Goal: Task Accomplishment & Management: Manage account settings

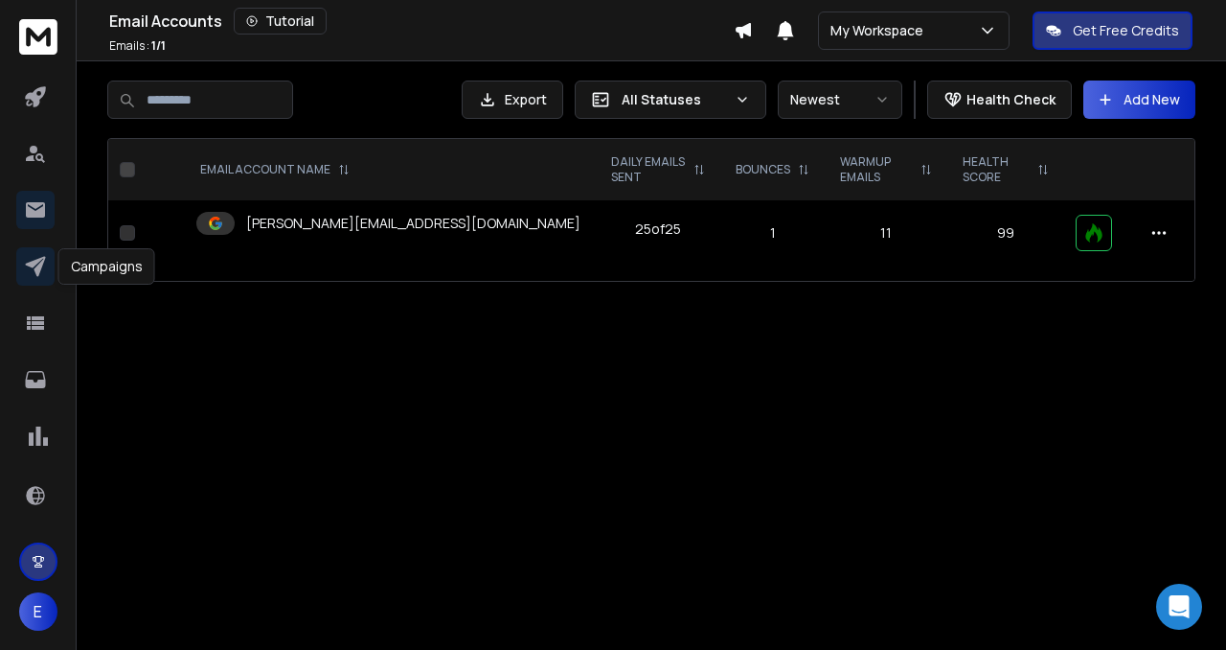
click at [43, 263] on icon at bounding box center [35, 266] width 23 height 23
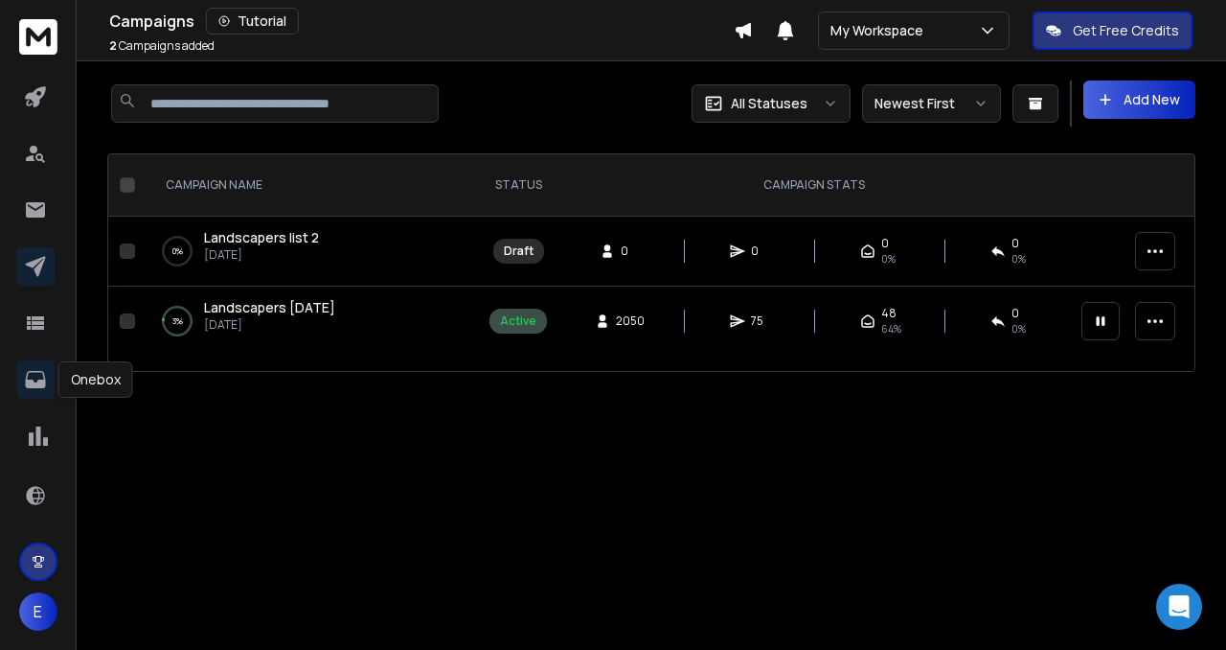
click at [34, 382] on icon at bounding box center [35, 379] width 20 height 17
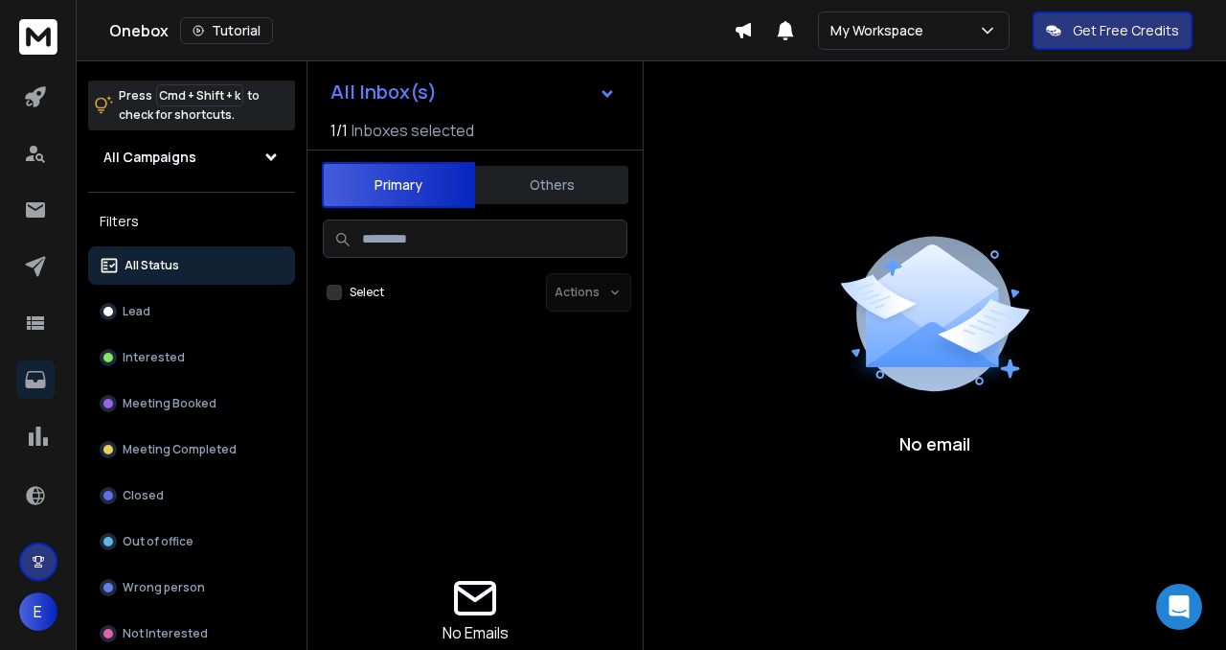
scroll to position [123, 0]
click at [584, 198] on button "Others" at bounding box center [551, 185] width 153 height 42
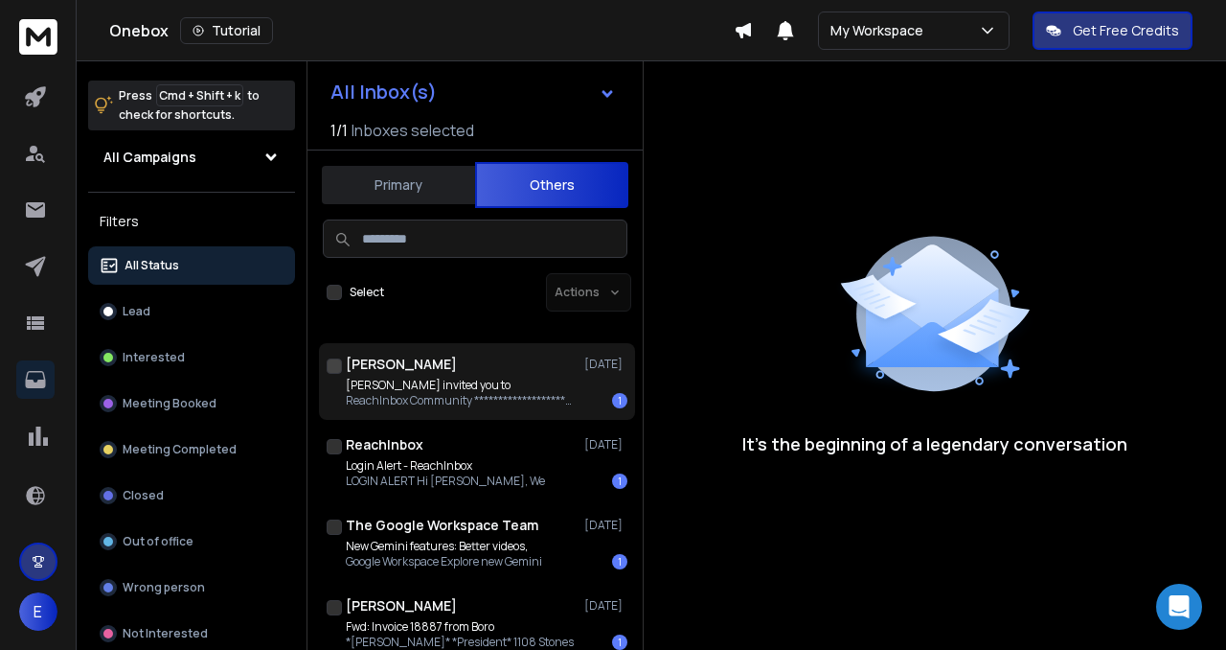
scroll to position [0, 0]
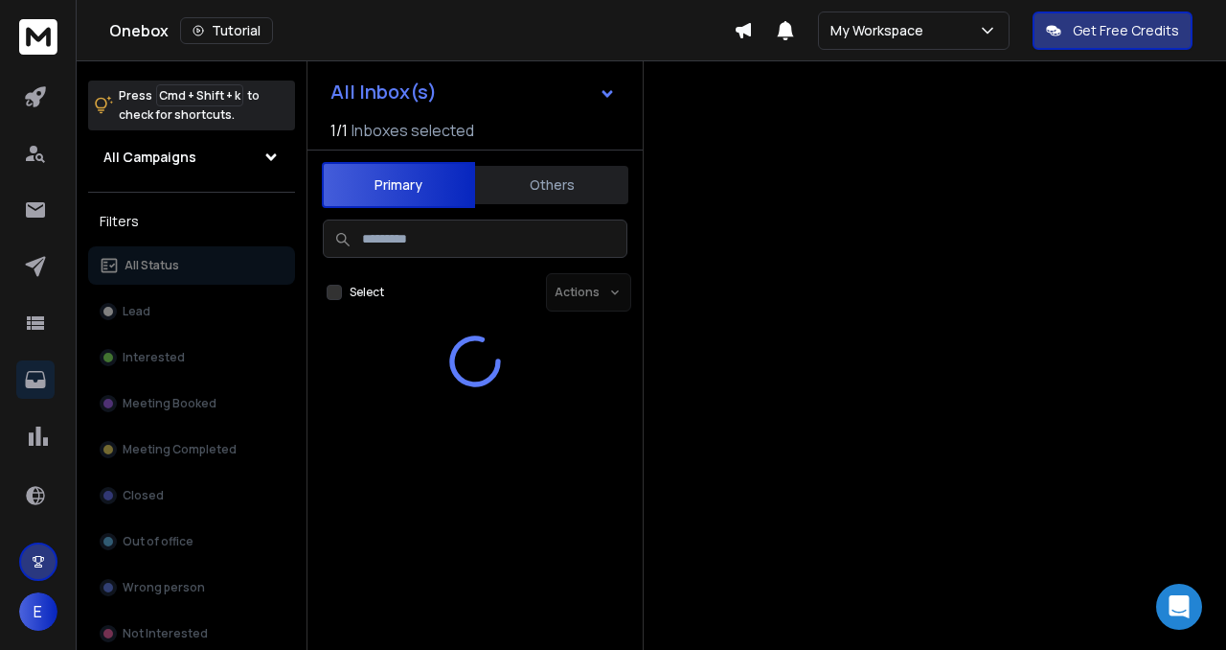
click at [415, 186] on button "Primary" at bounding box center [398, 185] width 153 height 46
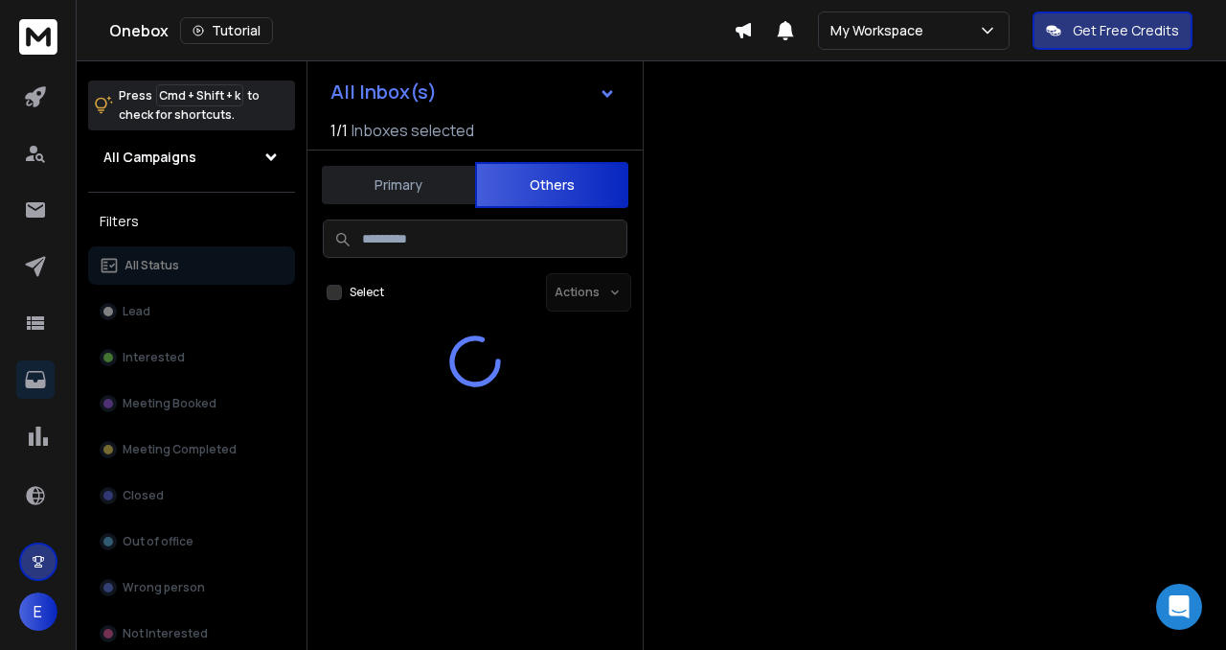
click at [543, 186] on button "Others" at bounding box center [551, 185] width 153 height 46
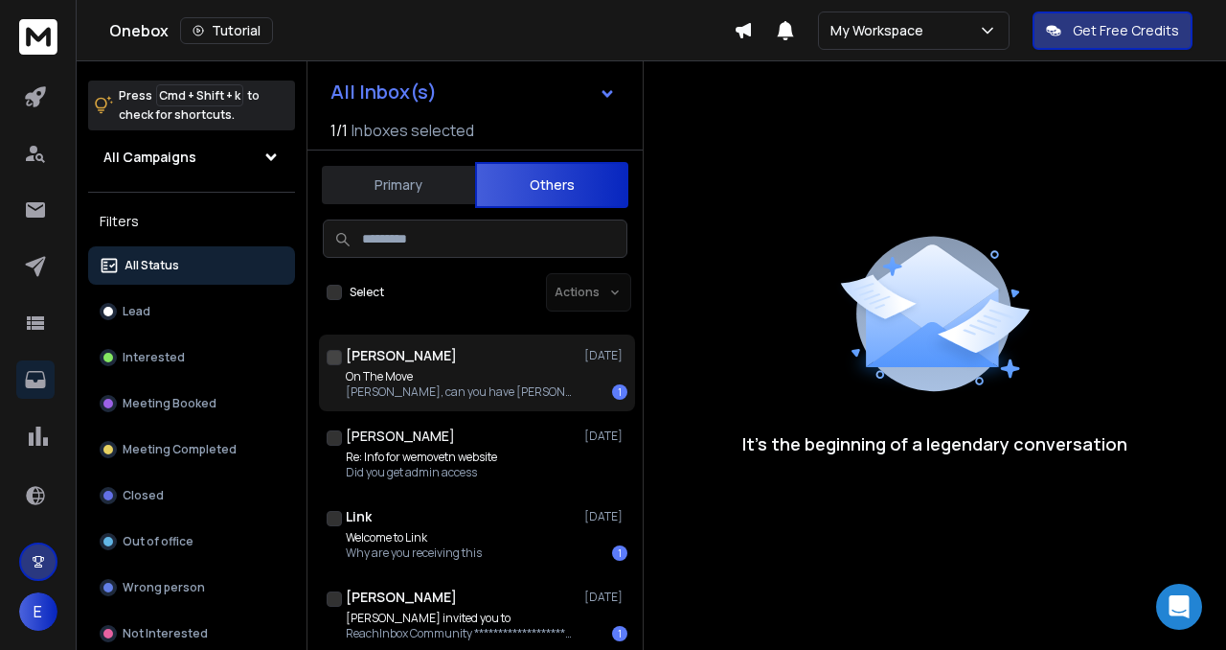
click at [427, 395] on p "[PERSON_NAME], can you have [PERSON_NAME]" at bounding box center [461, 391] width 230 height 15
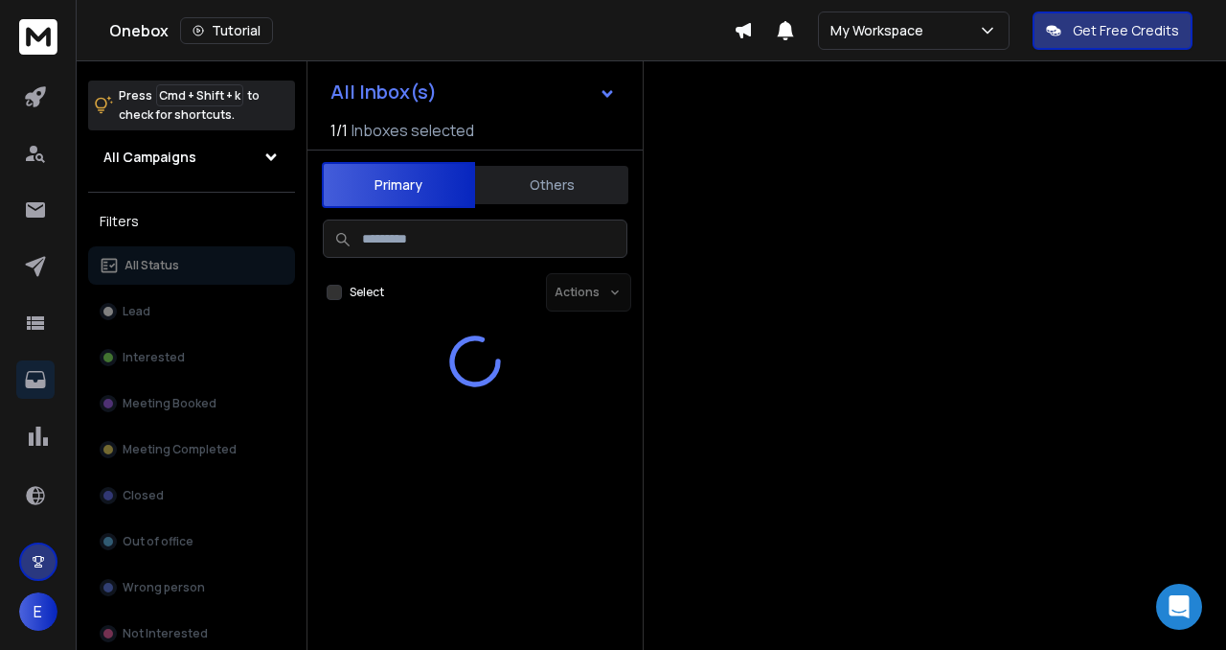
click at [389, 194] on button "Primary" at bounding box center [398, 185] width 153 height 46
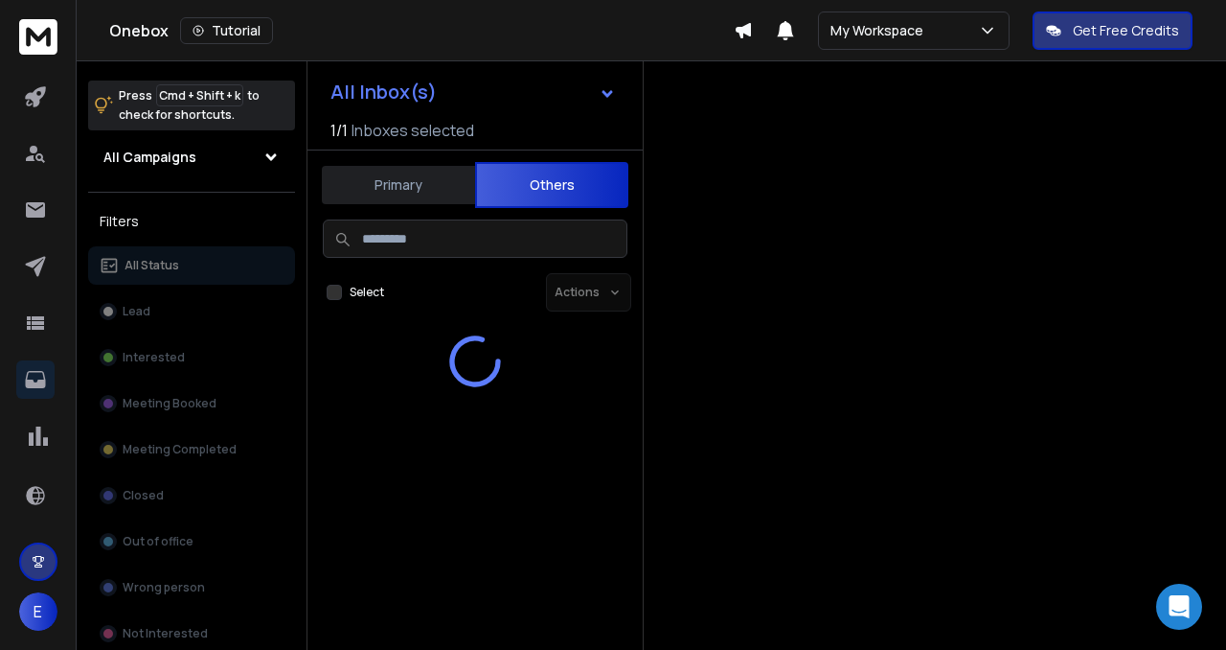
click at [518, 186] on button "Others" at bounding box center [551, 185] width 153 height 46
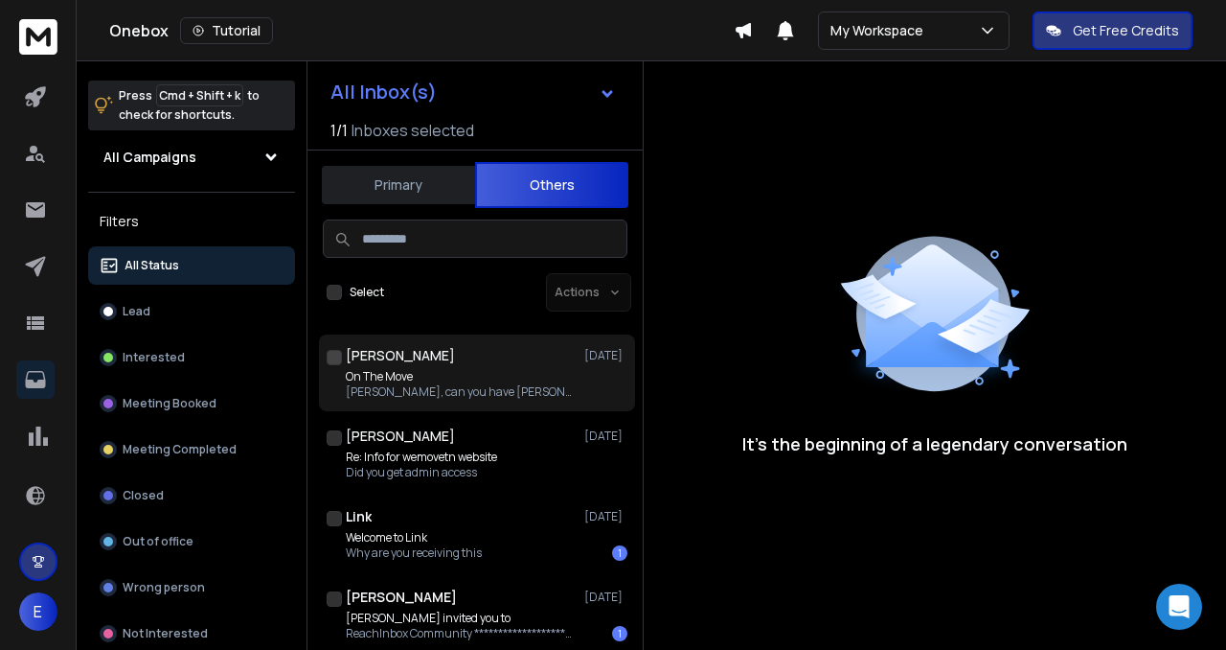
click at [464, 384] on p "[PERSON_NAME], can you have [PERSON_NAME]" at bounding box center [461, 391] width 230 height 15
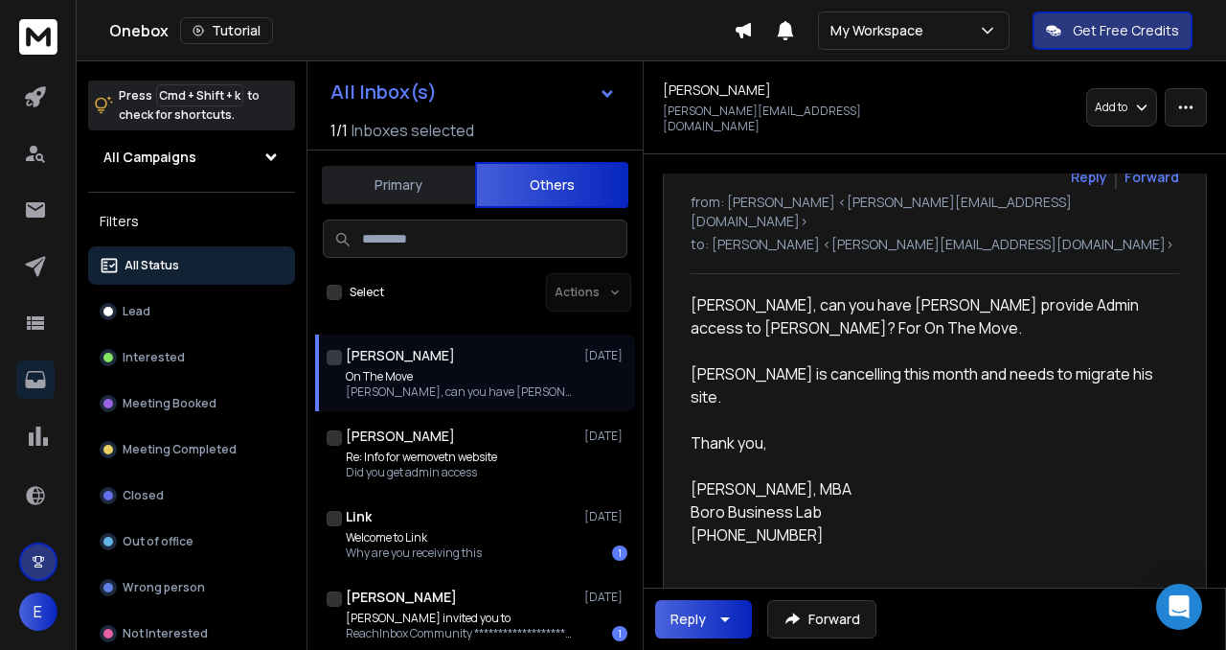
scroll to position [144, 0]
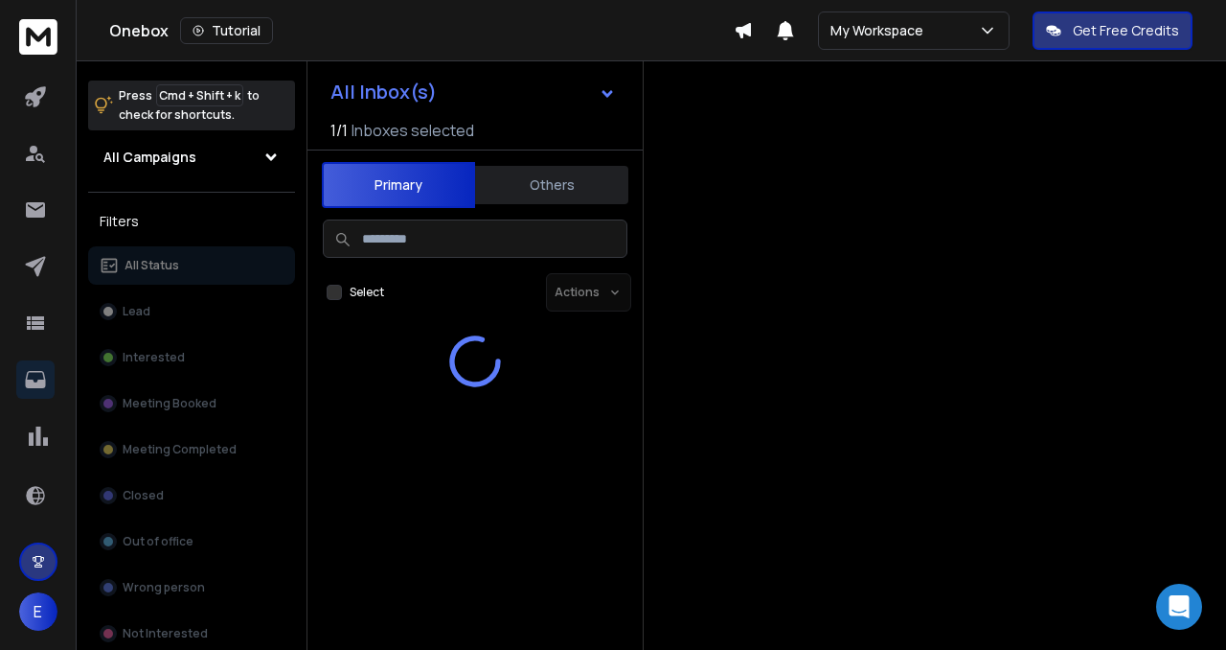
click at [398, 174] on button "Primary" at bounding box center [398, 185] width 153 height 46
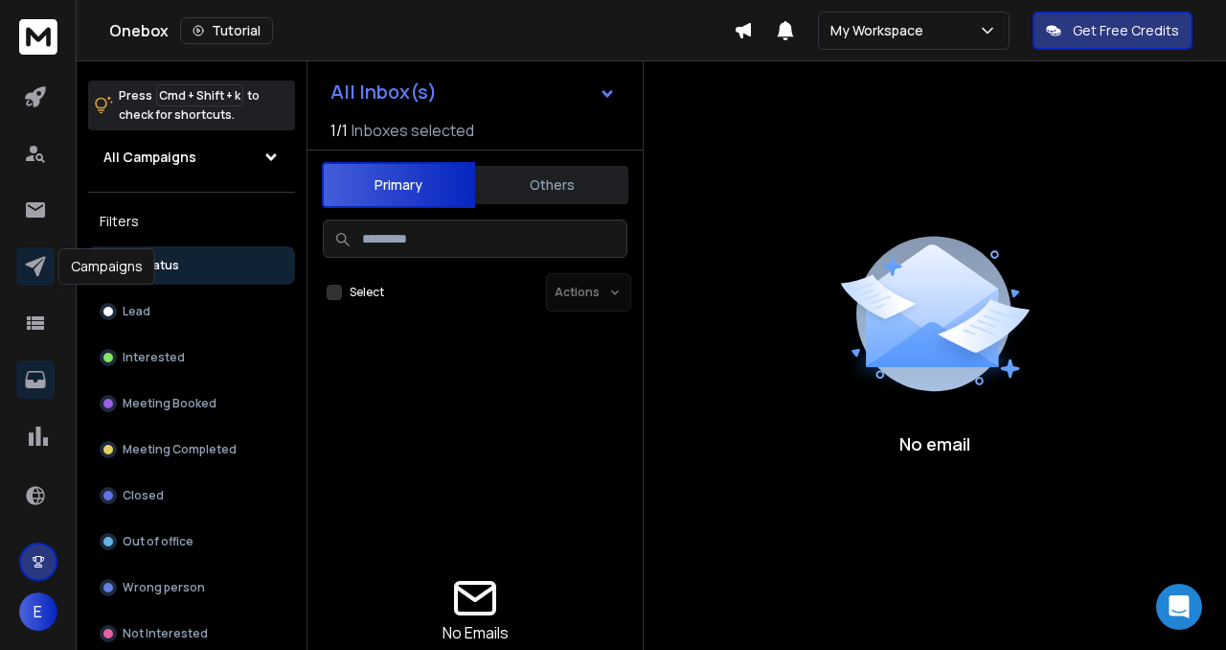
click at [39, 265] on icon at bounding box center [35, 267] width 20 height 20
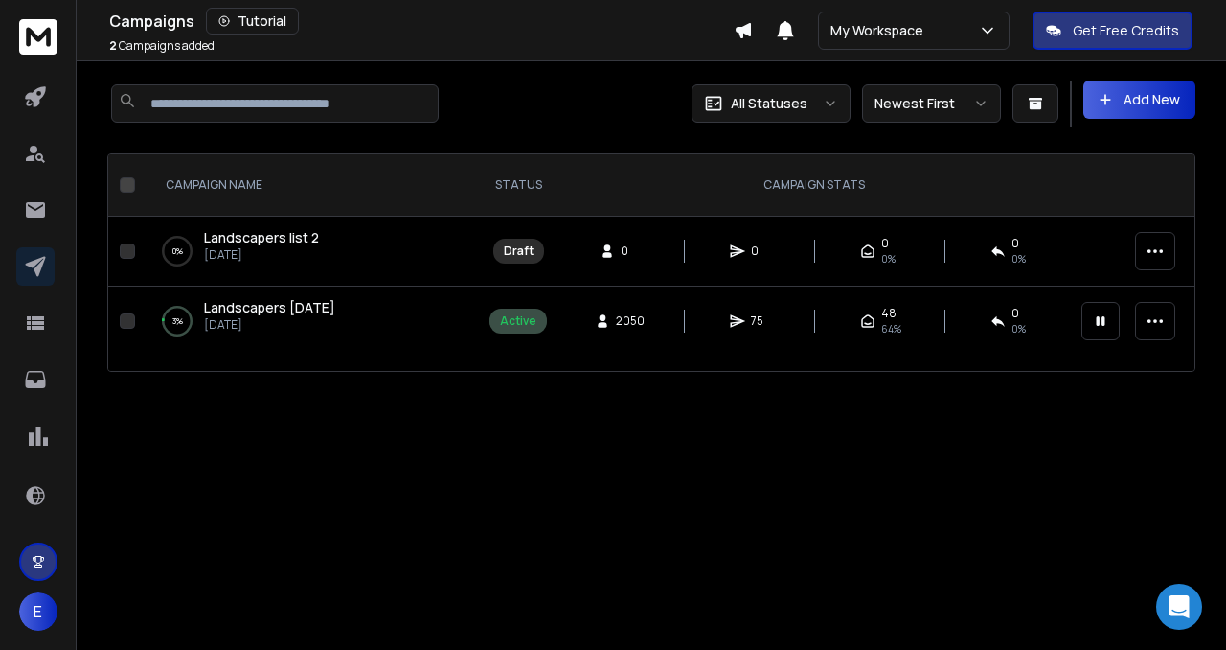
click at [302, 307] on span "Landscapers [DATE]" at bounding box center [269, 307] width 131 height 18
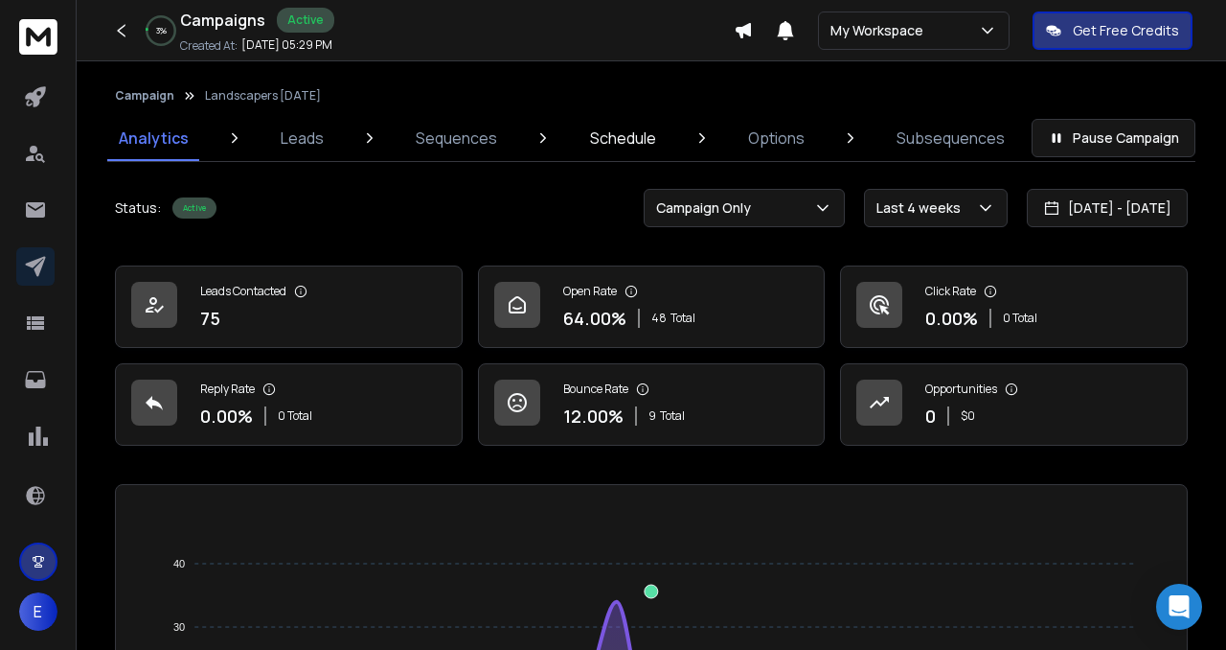
click at [616, 143] on p "Schedule" at bounding box center [623, 137] width 66 height 23
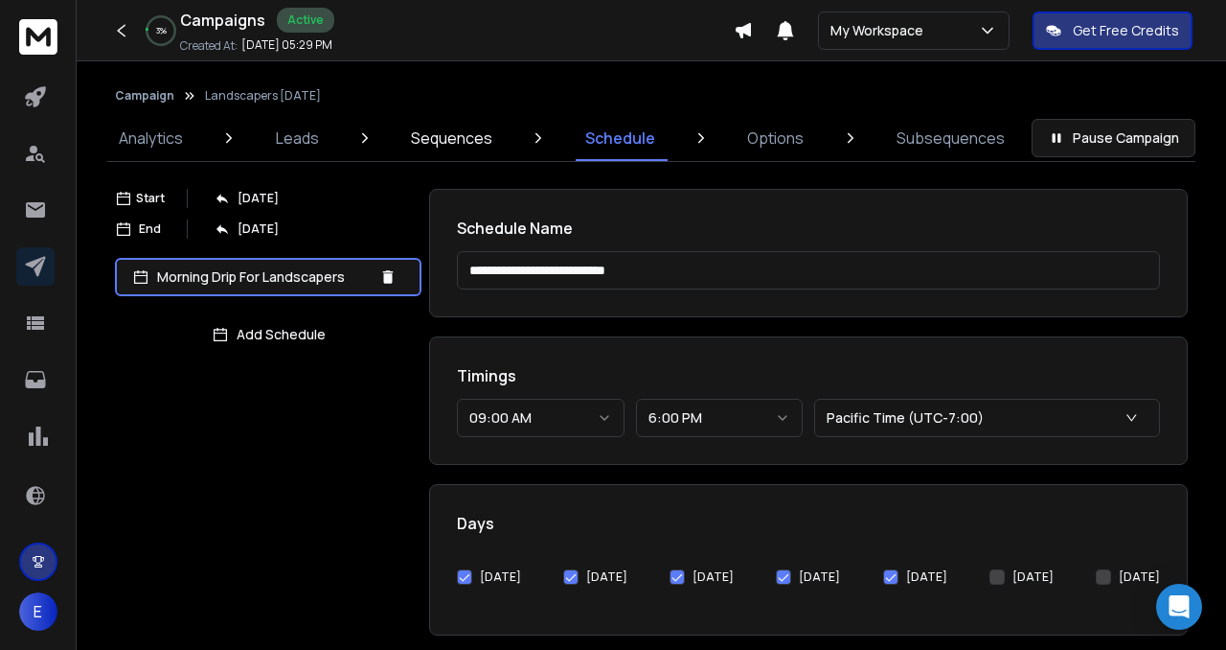
click at [459, 142] on p "Sequences" at bounding box center [451, 137] width 81 height 23
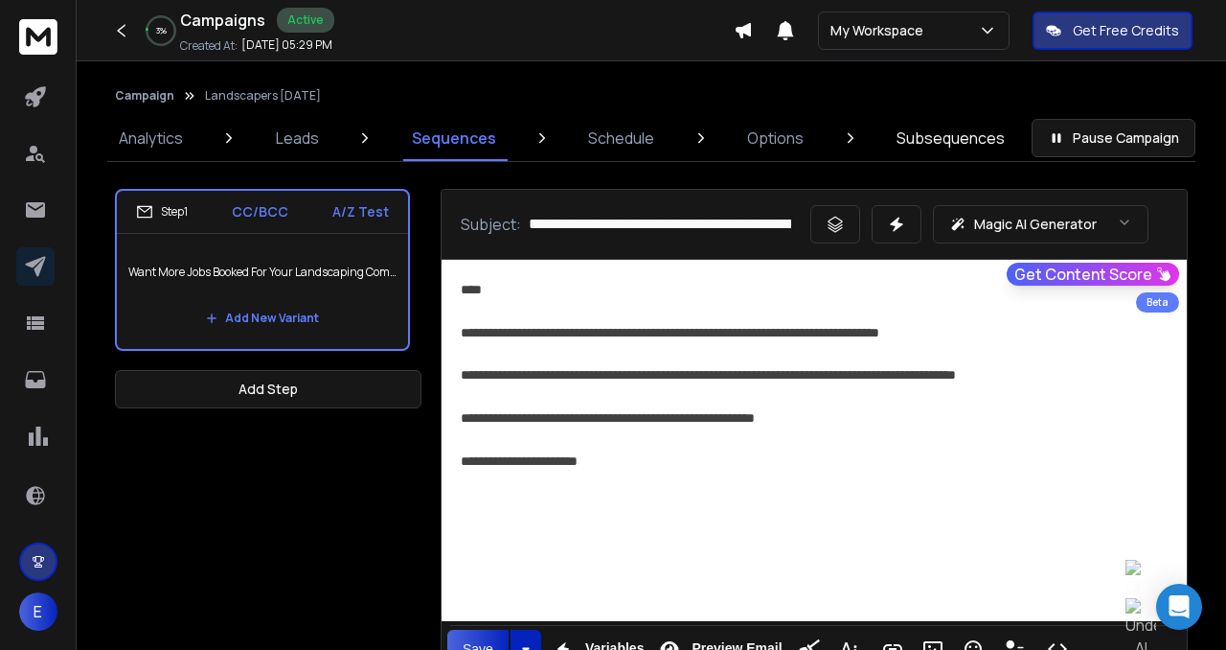
click at [972, 145] on p "Subsequences" at bounding box center [951, 137] width 108 height 23
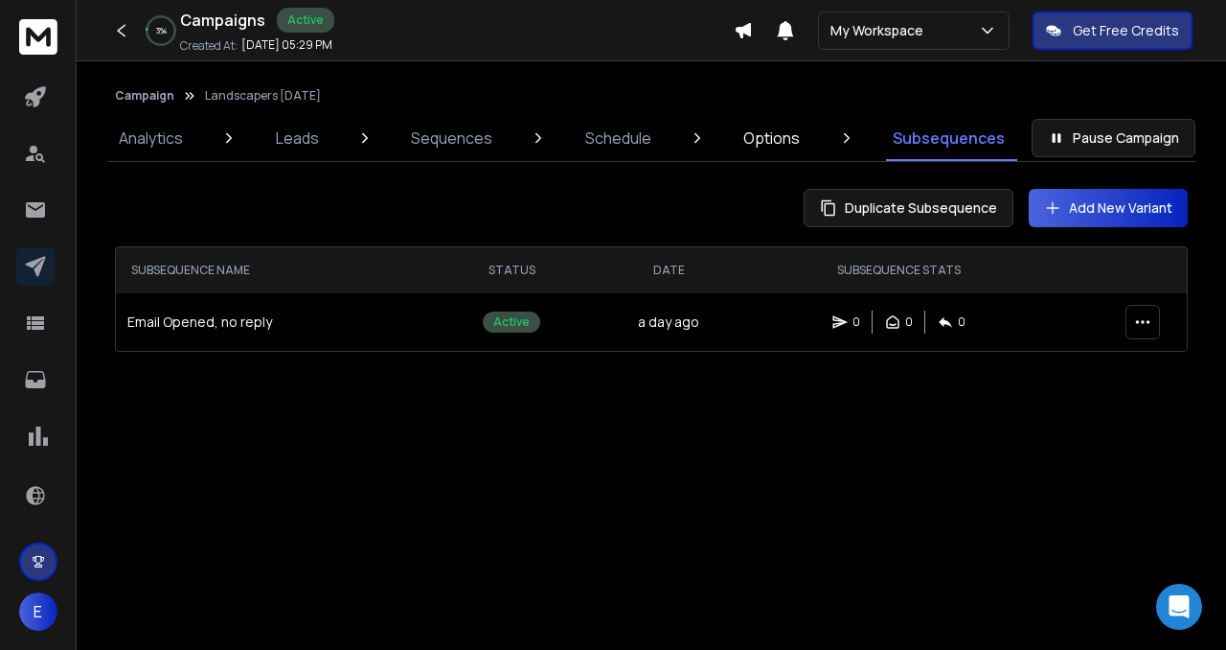
click at [774, 145] on p "Options" at bounding box center [772, 137] width 57 height 23
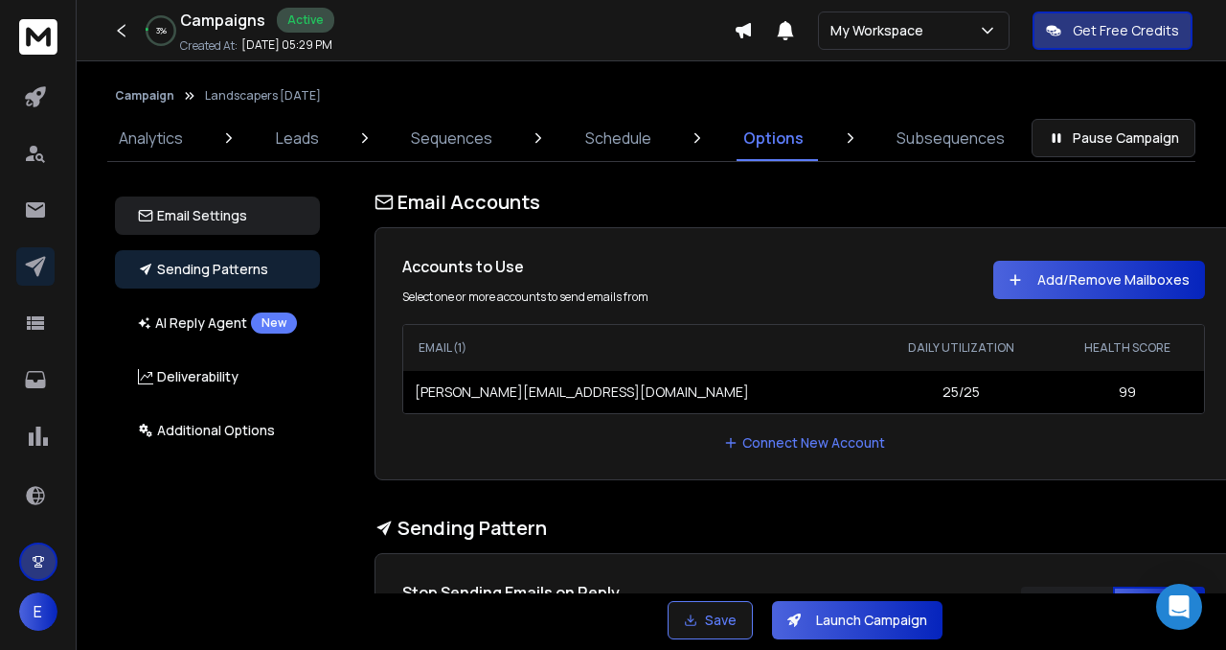
click at [210, 264] on p "Sending Patterns" at bounding box center [203, 269] width 130 height 19
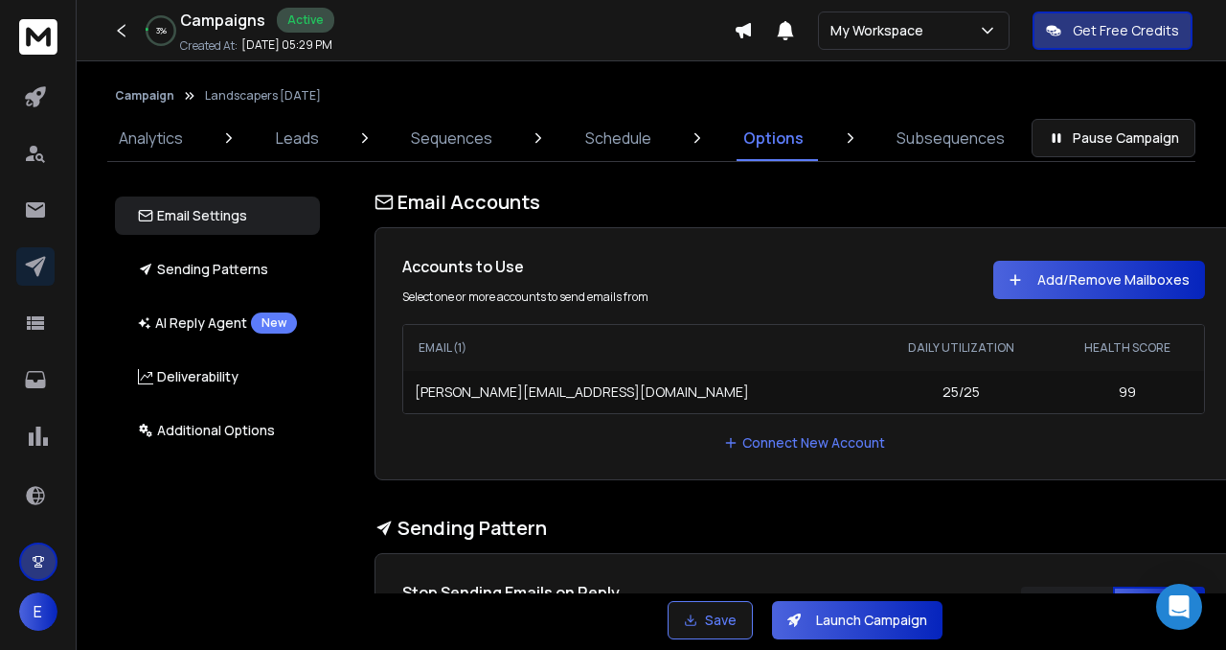
click at [880, 396] on td "25/25" at bounding box center [961, 392] width 179 height 42
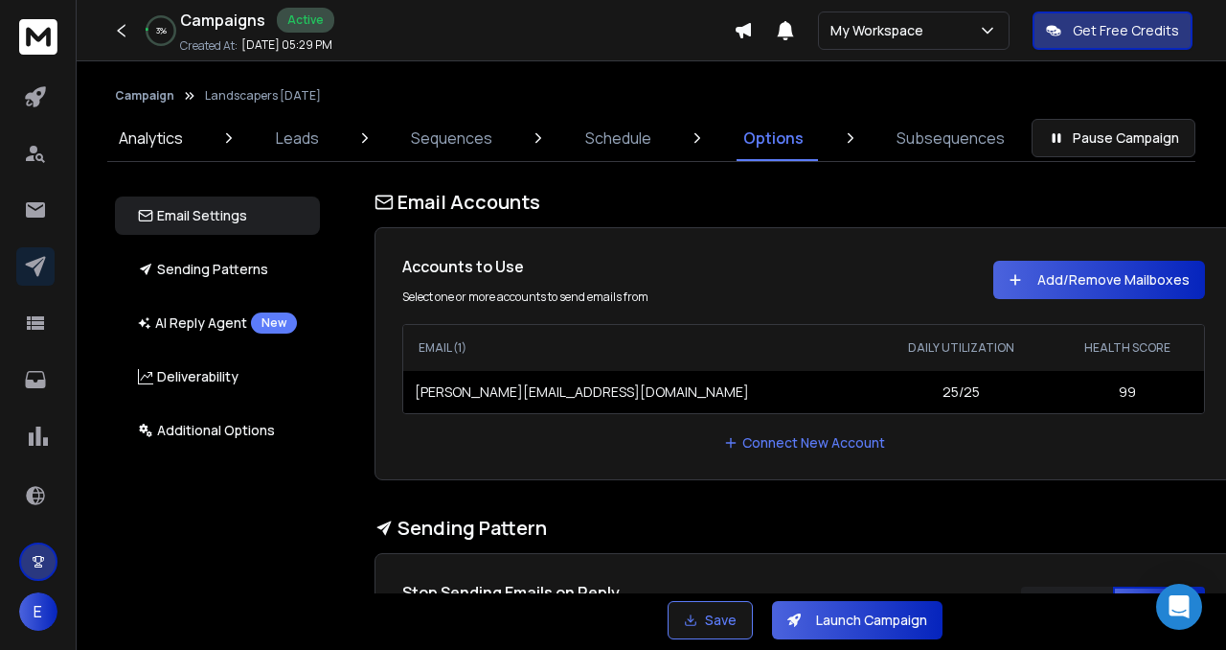
click at [167, 145] on p "Analytics" at bounding box center [151, 137] width 64 height 23
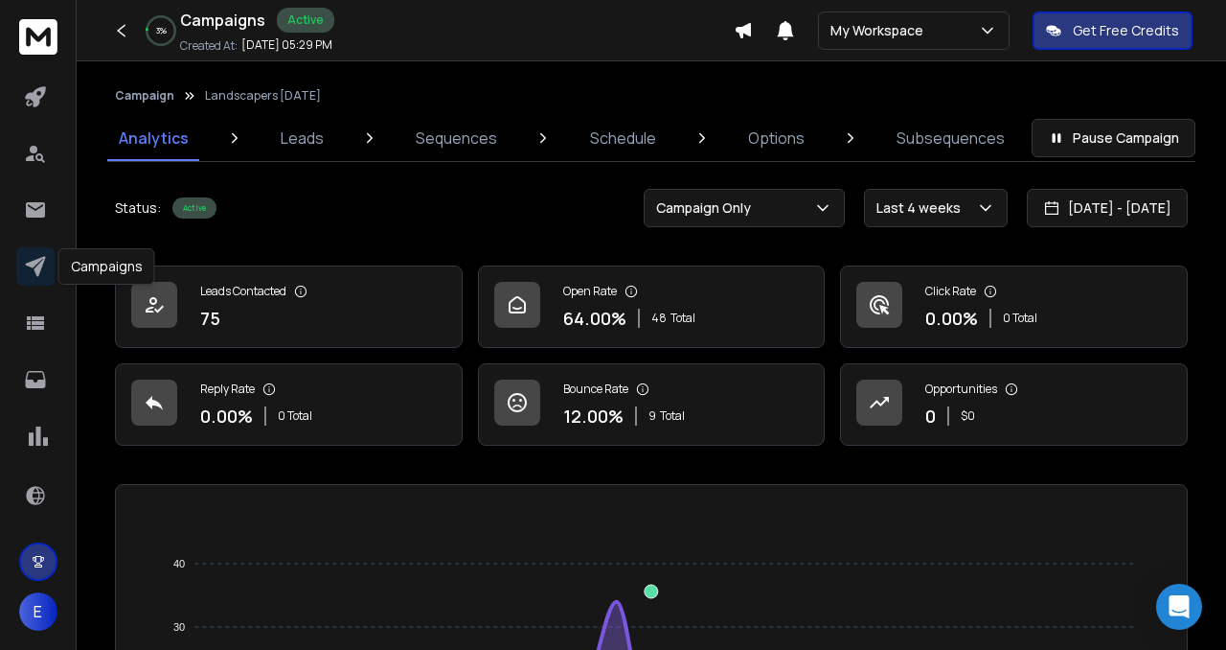
click at [48, 260] on link at bounding box center [35, 266] width 38 height 38
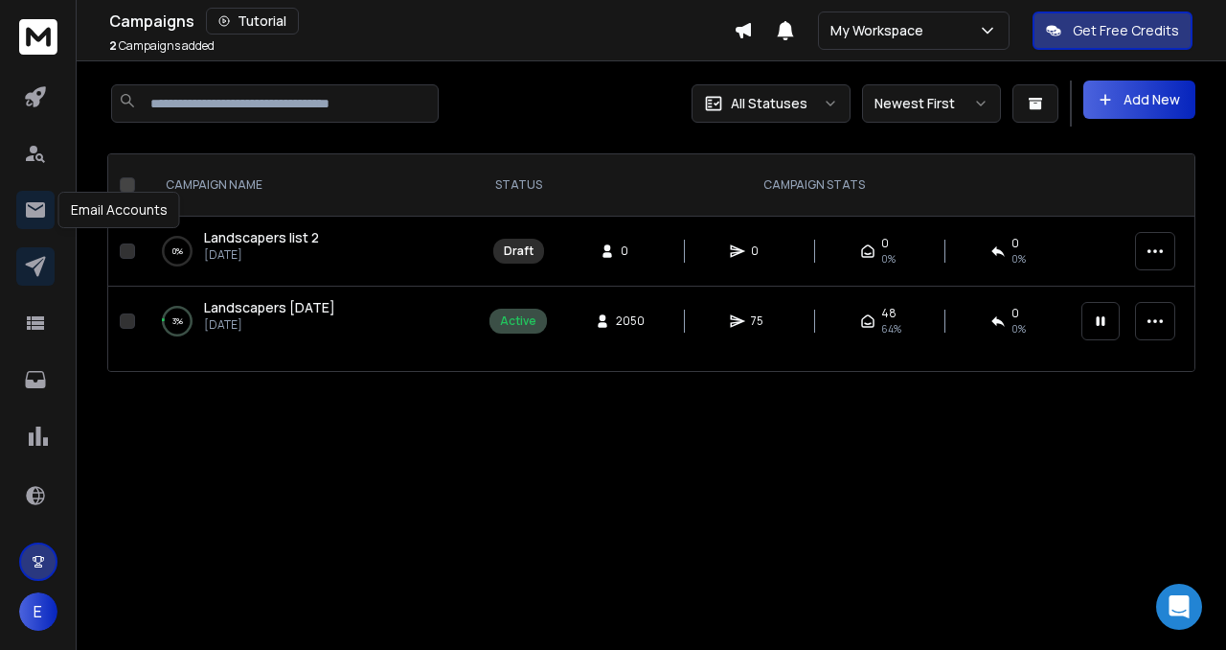
click at [35, 209] on icon at bounding box center [35, 209] width 23 height 23
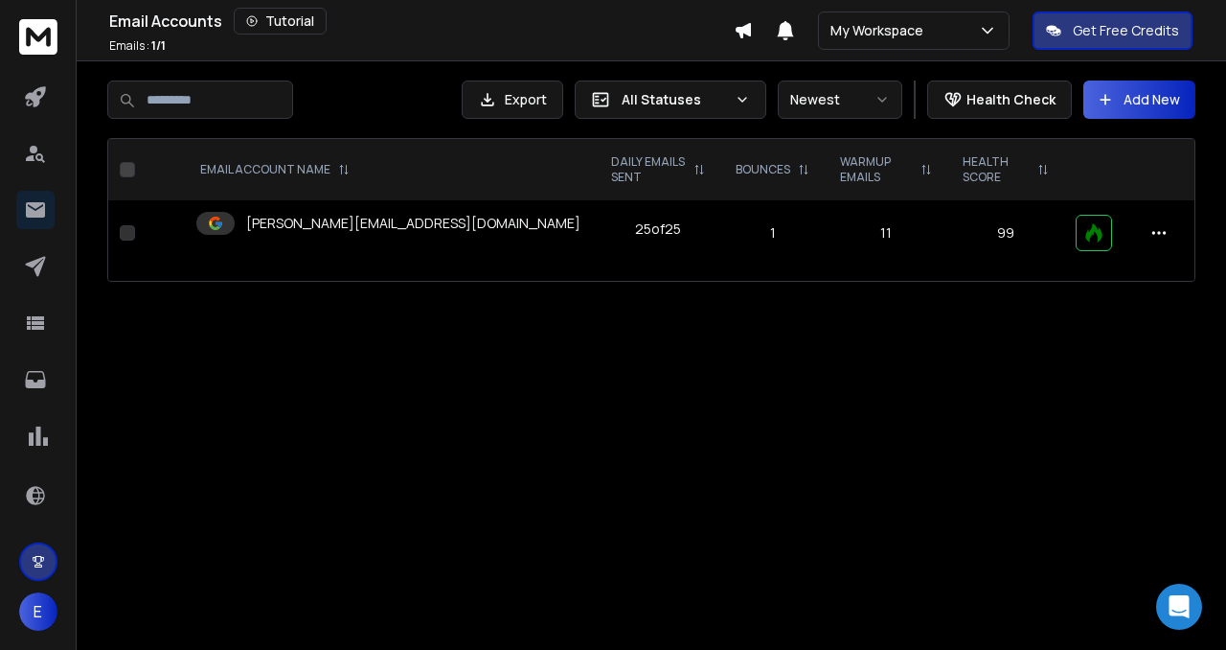
click at [635, 228] on div "25 of 25" at bounding box center [658, 228] width 46 height 19
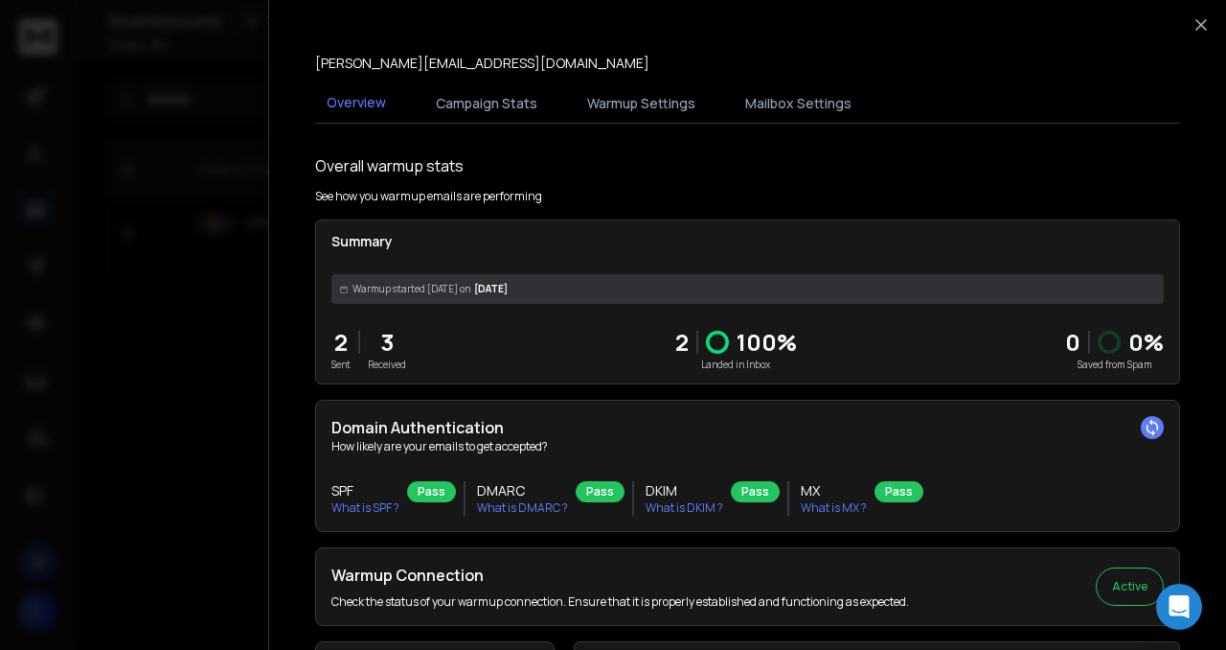
click at [472, 105] on button "Campaign Stats" at bounding box center [486, 103] width 125 height 42
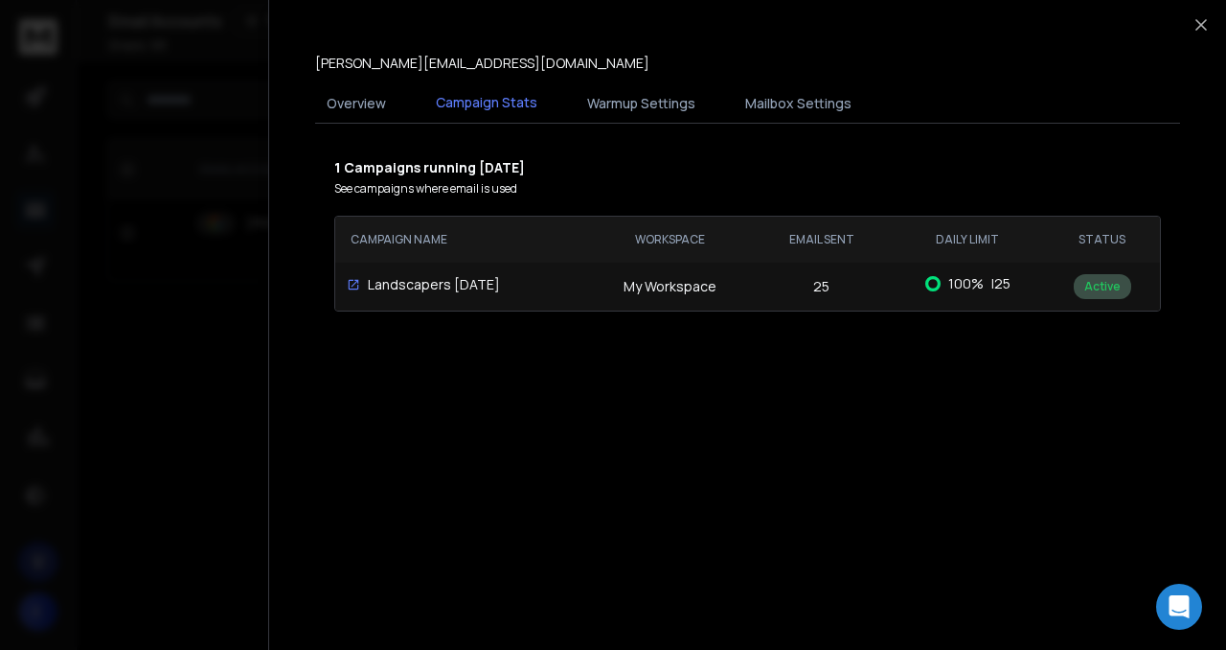
click at [790, 292] on td "25" at bounding box center [821, 287] width 137 height 48
click at [813, 286] on td "25" at bounding box center [821, 287] width 137 height 48
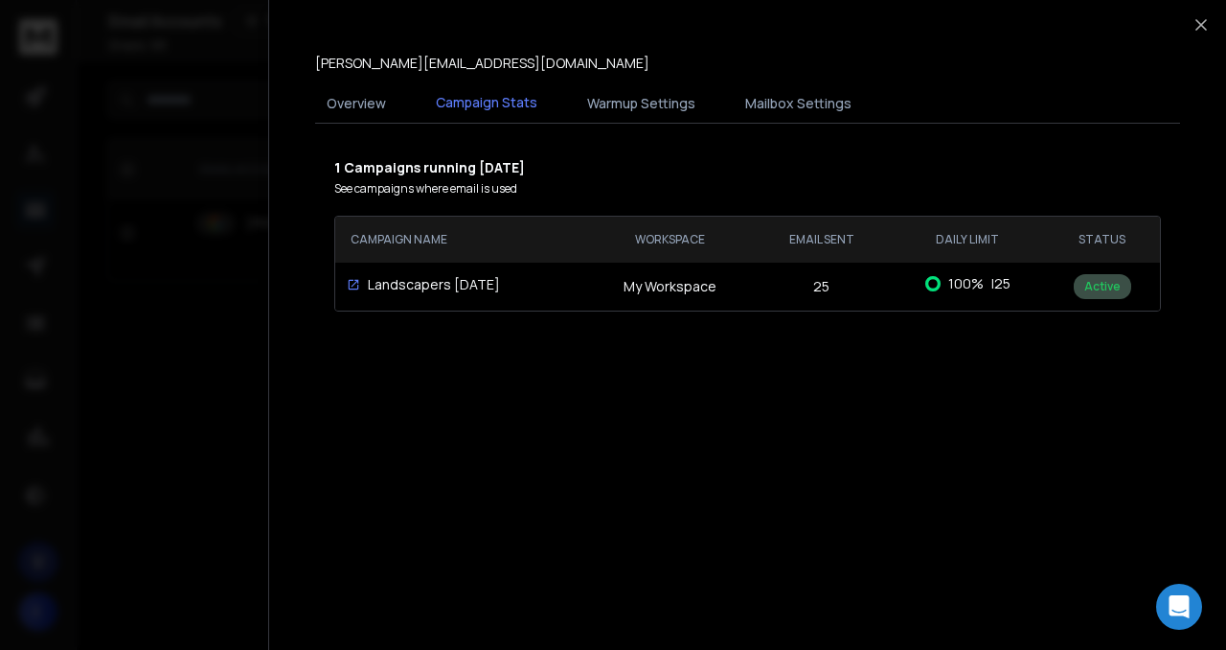
click at [777, 105] on button "Mailbox Settings" at bounding box center [798, 103] width 129 height 42
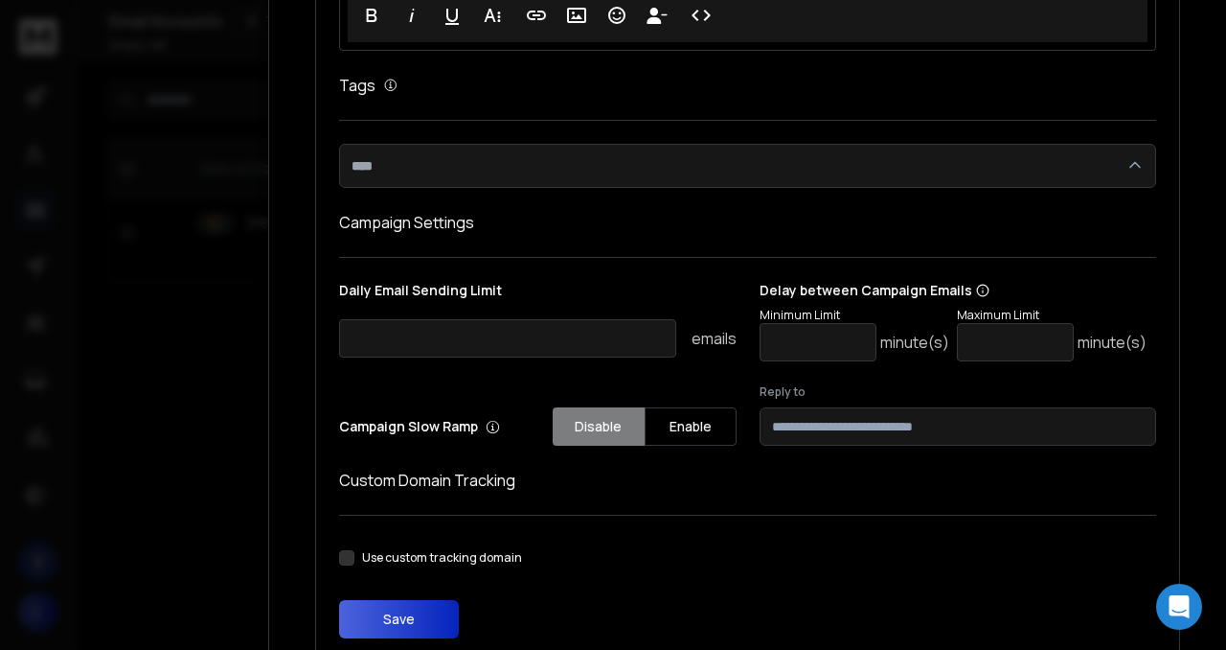
scroll to position [433, 0]
click at [606, 342] on input "**" at bounding box center [507, 337] width 337 height 38
click at [711, 499] on form "First Name ****** Last Name ******** Signature Type something Clear Formatting …" at bounding box center [747, 218] width 817 height 837
click at [453, 627] on button "Save" at bounding box center [399, 618] width 120 height 38
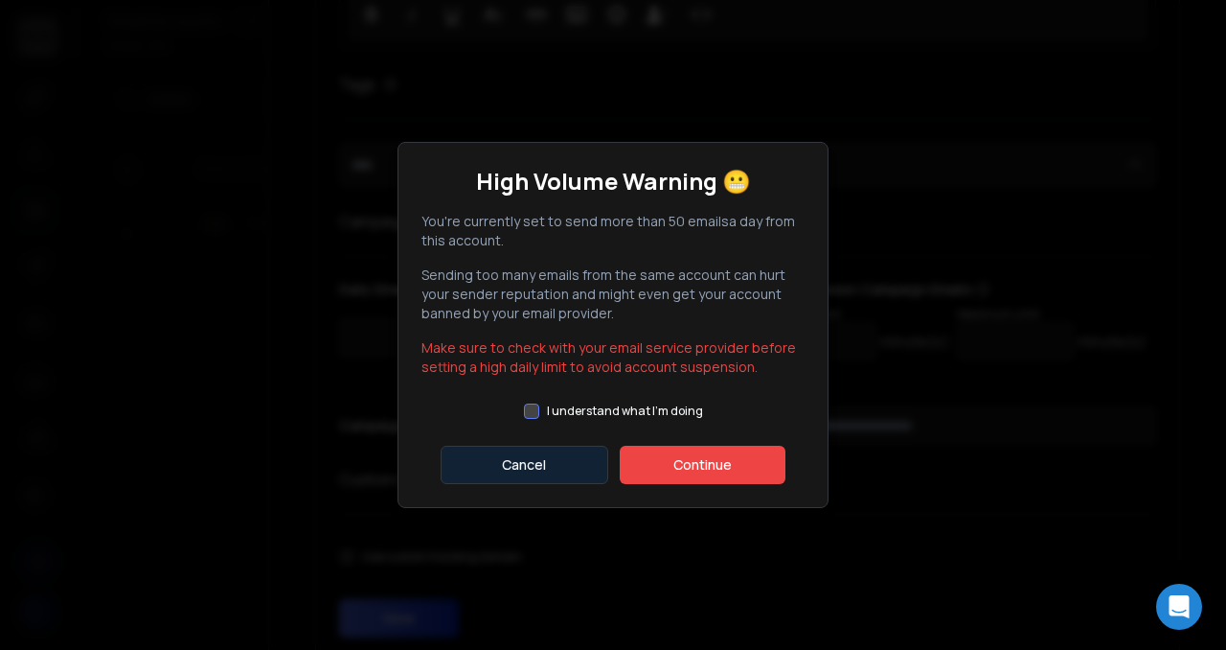
click at [529, 475] on button "Cancel" at bounding box center [525, 465] width 168 height 38
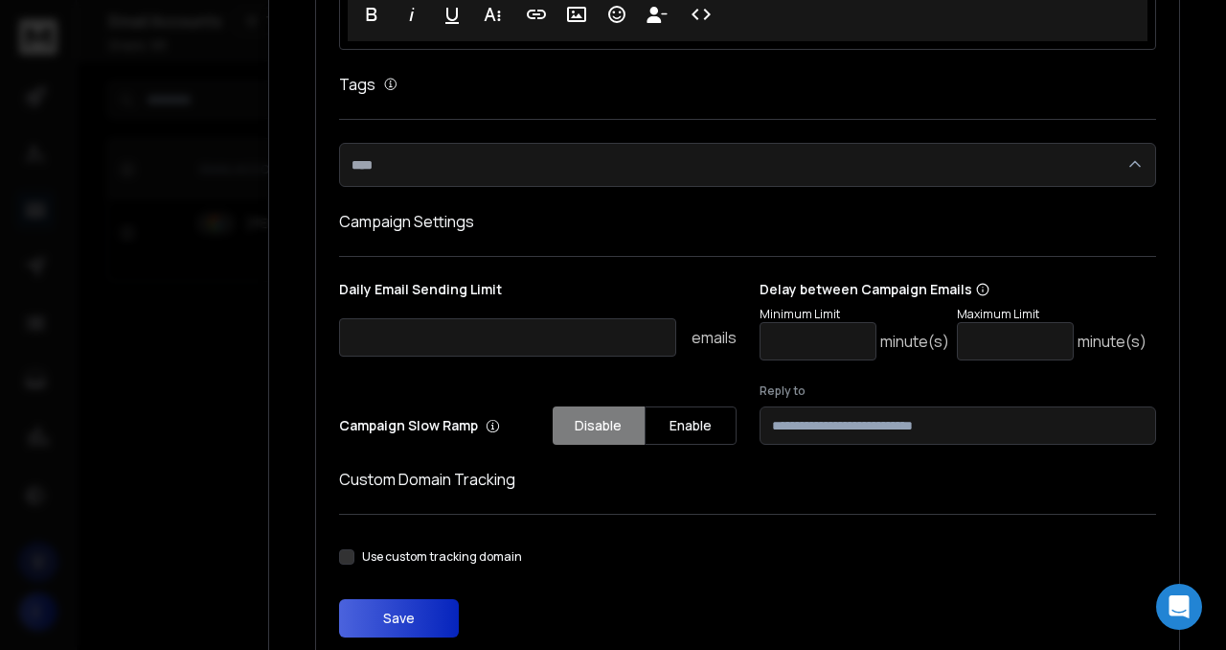
click at [544, 337] on input "***" at bounding box center [507, 337] width 337 height 38
type input "**"
click at [435, 630] on button "Save" at bounding box center [399, 618] width 120 height 38
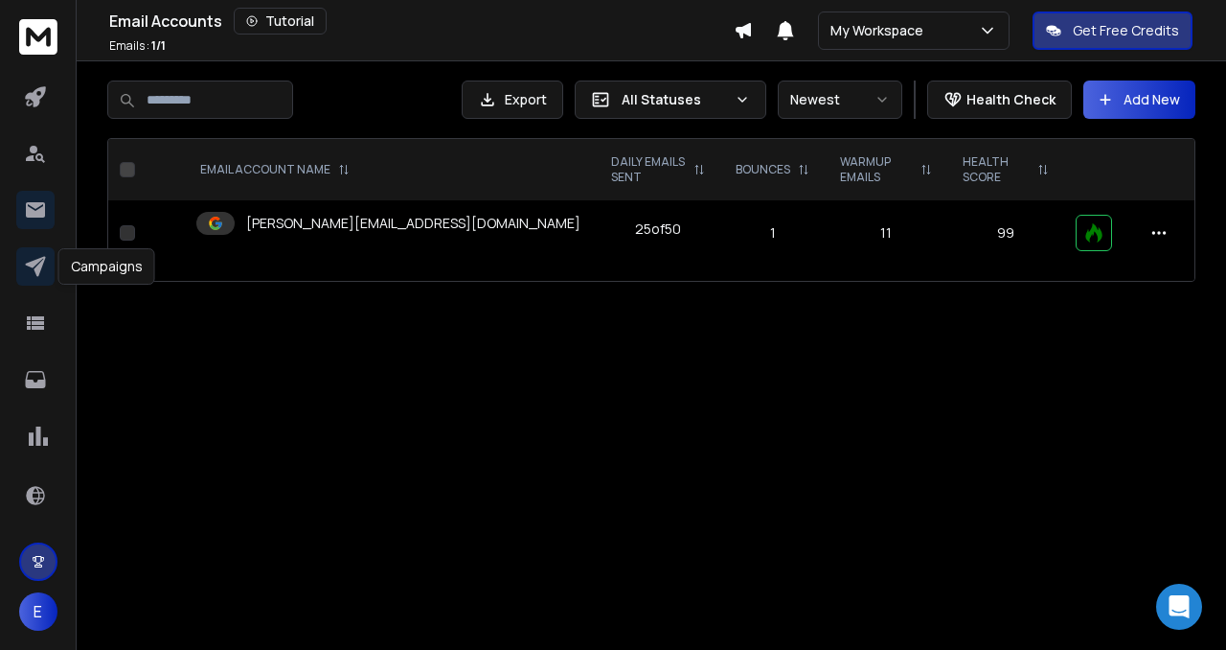
click at [41, 272] on icon at bounding box center [35, 266] width 23 height 23
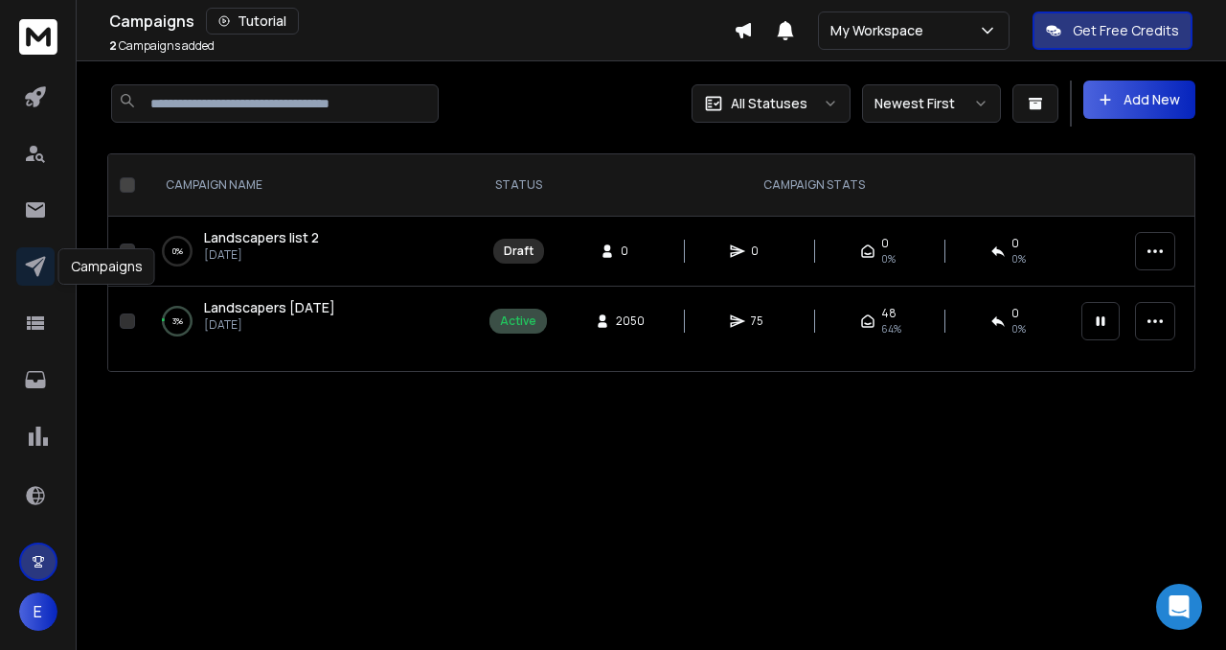
click at [33, 271] on icon at bounding box center [35, 266] width 23 height 23
click at [39, 263] on icon at bounding box center [35, 267] width 20 height 20
click at [313, 305] on span "Landscapers [DATE]" at bounding box center [269, 307] width 131 height 18
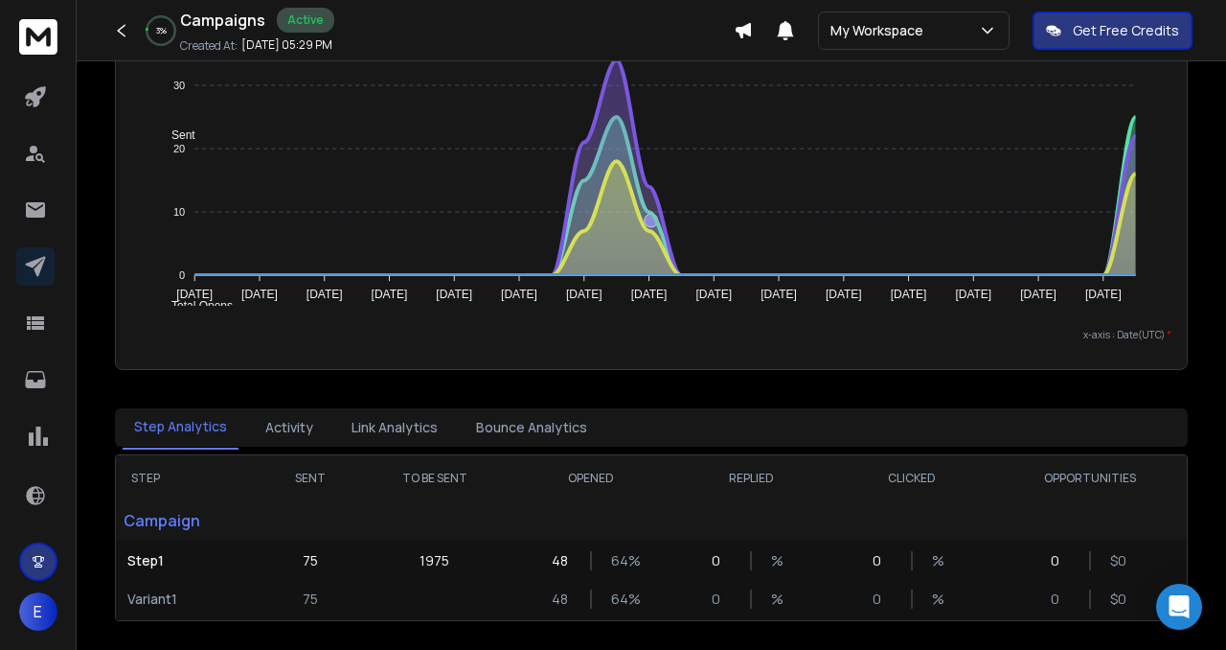
scroll to position [547, 0]
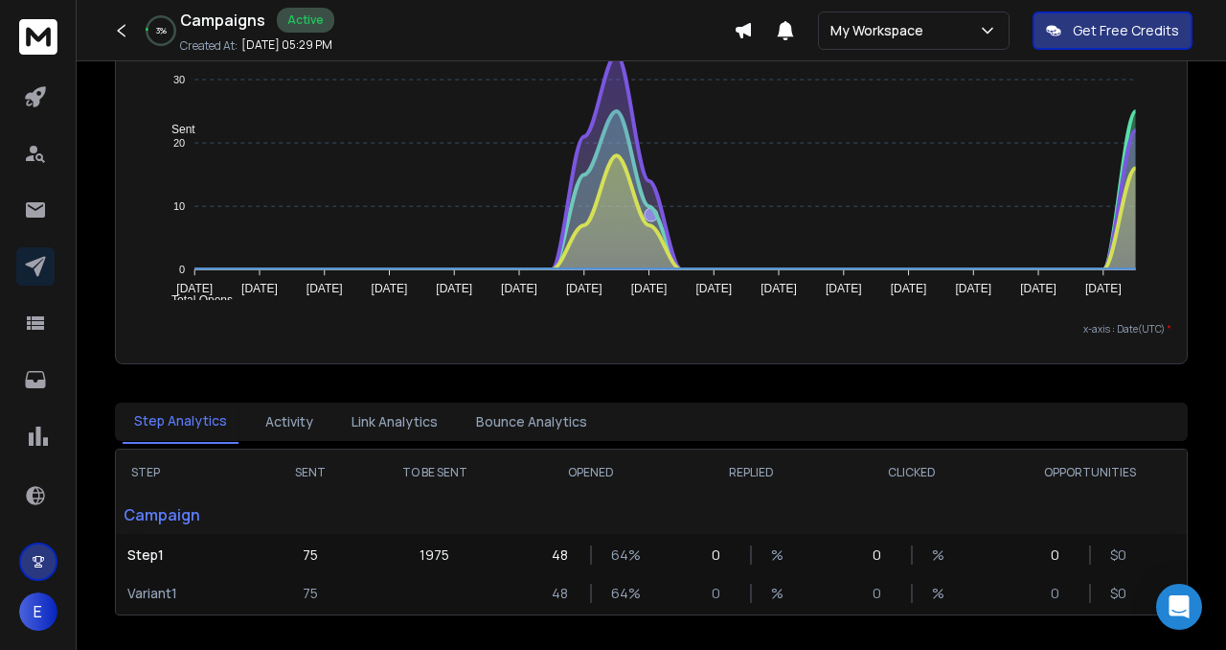
click at [164, 591] on p "Variant 1" at bounding box center [188, 593] width 123 height 19
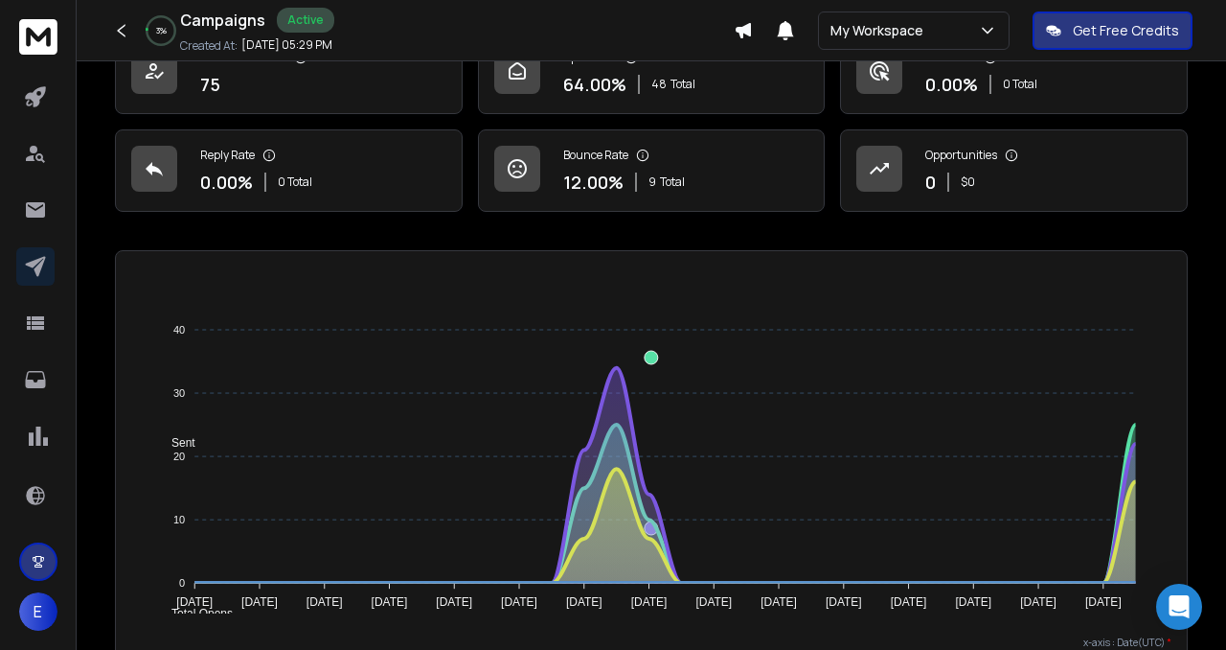
scroll to position [0, 0]
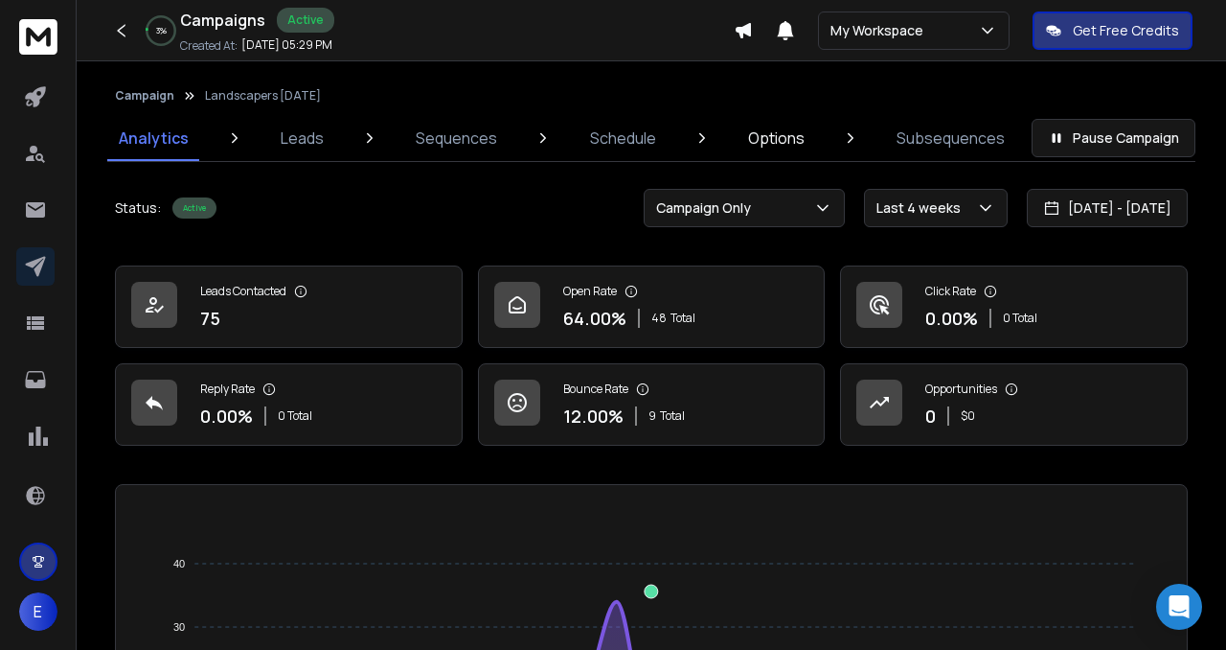
click at [784, 142] on p "Options" at bounding box center [776, 137] width 57 height 23
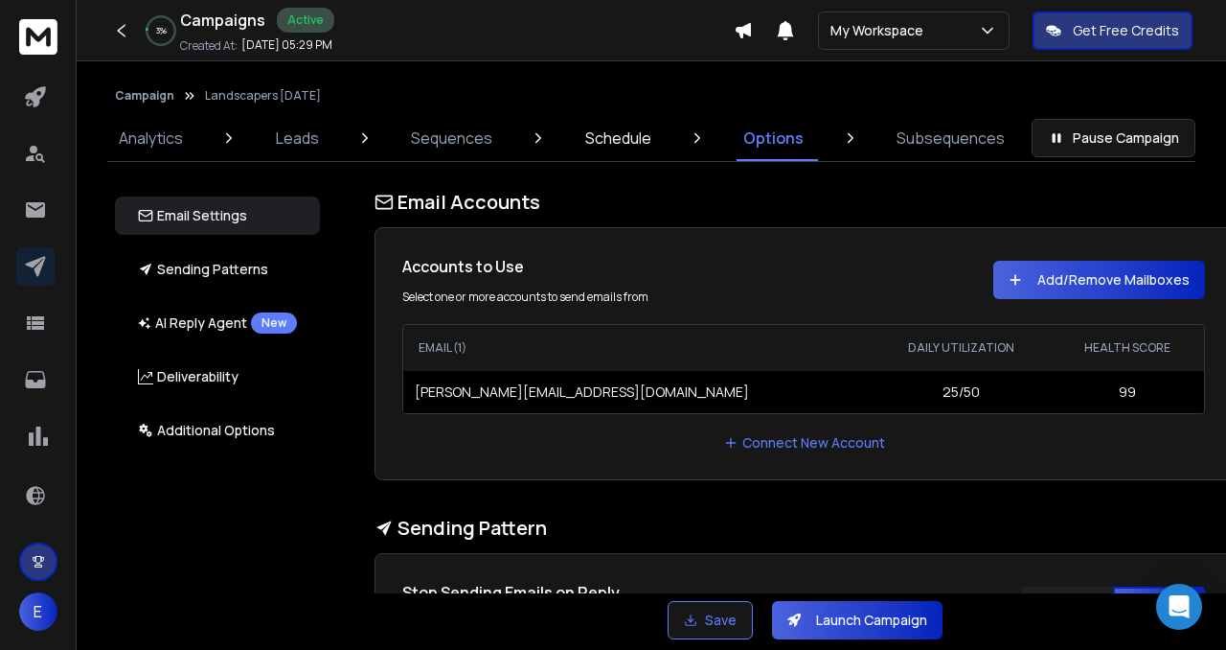
click at [631, 141] on p "Schedule" at bounding box center [618, 137] width 66 height 23
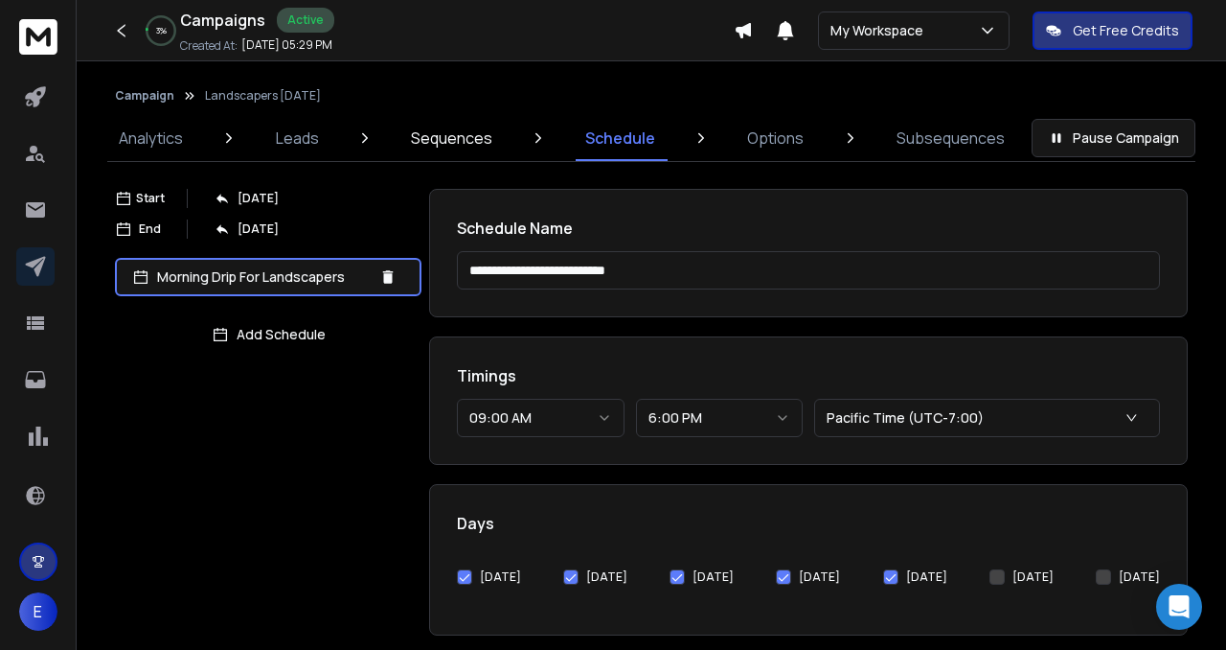
click at [473, 142] on p "Sequences" at bounding box center [451, 137] width 81 height 23
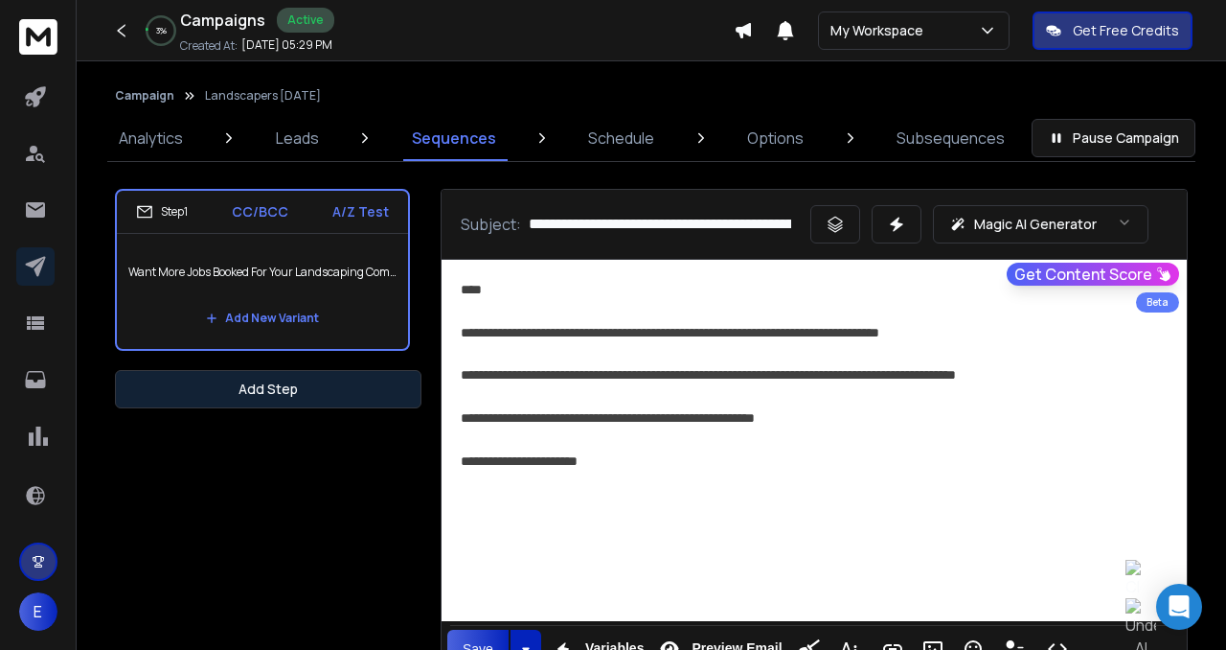
click at [322, 389] on button "Add Step" at bounding box center [268, 389] width 307 height 38
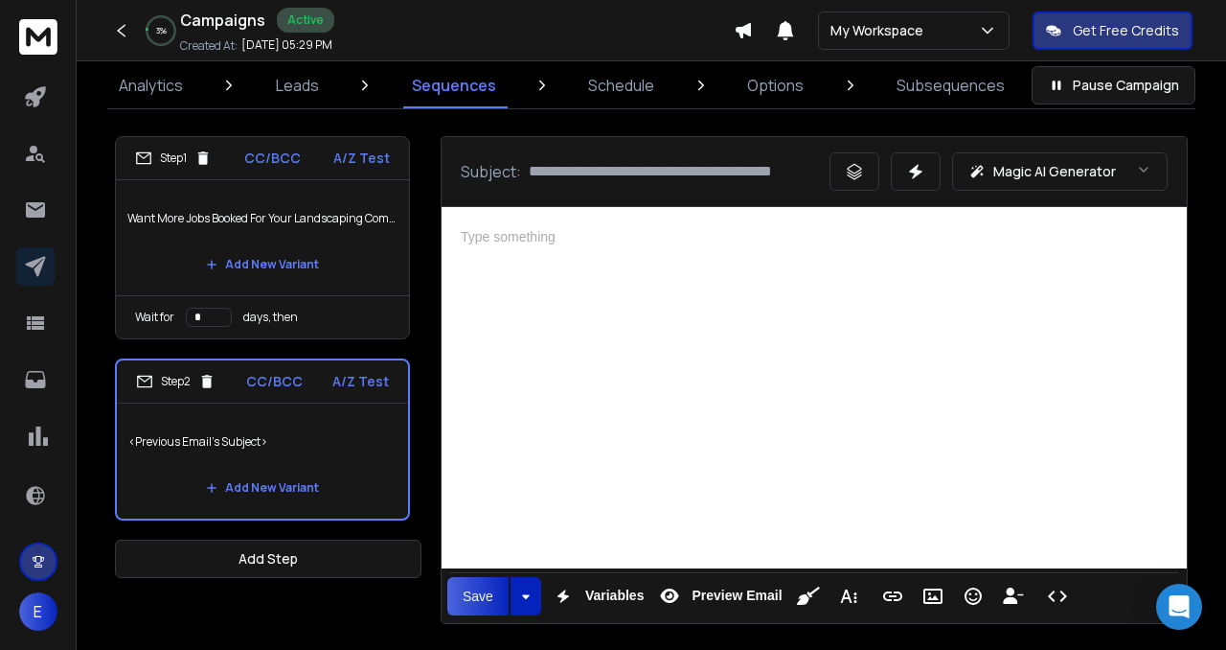
scroll to position [3, 0]
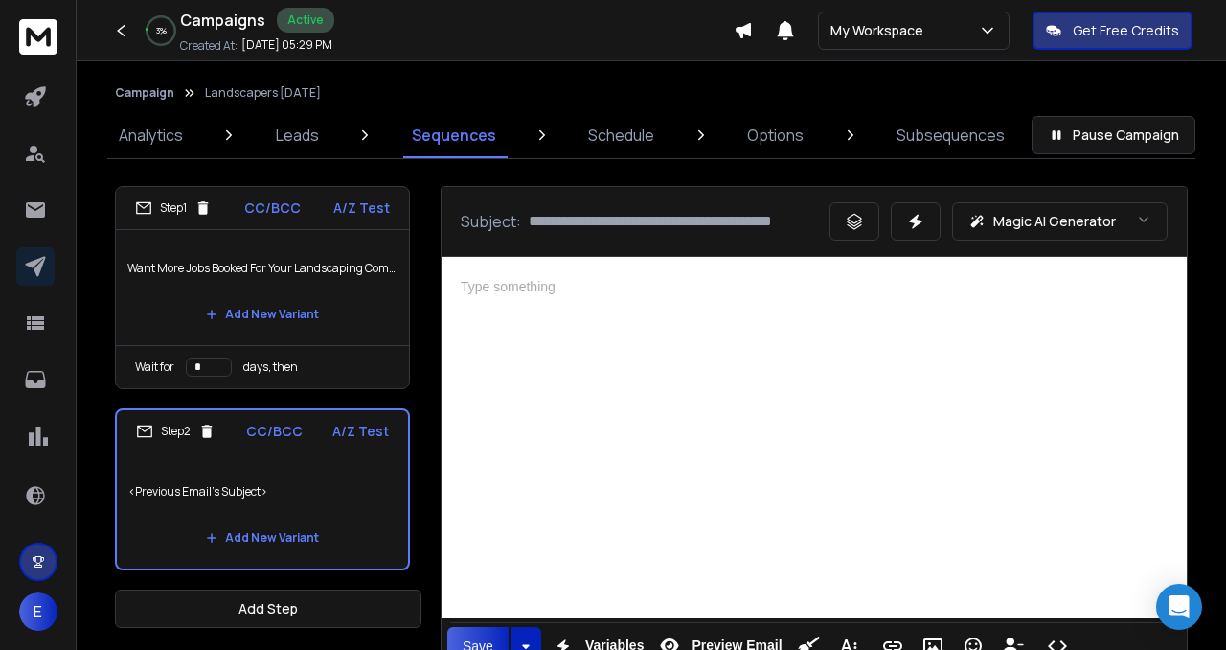
click at [355, 314] on div "Add New Variant" at bounding box center [262, 314] width 270 height 38
type input "**********"
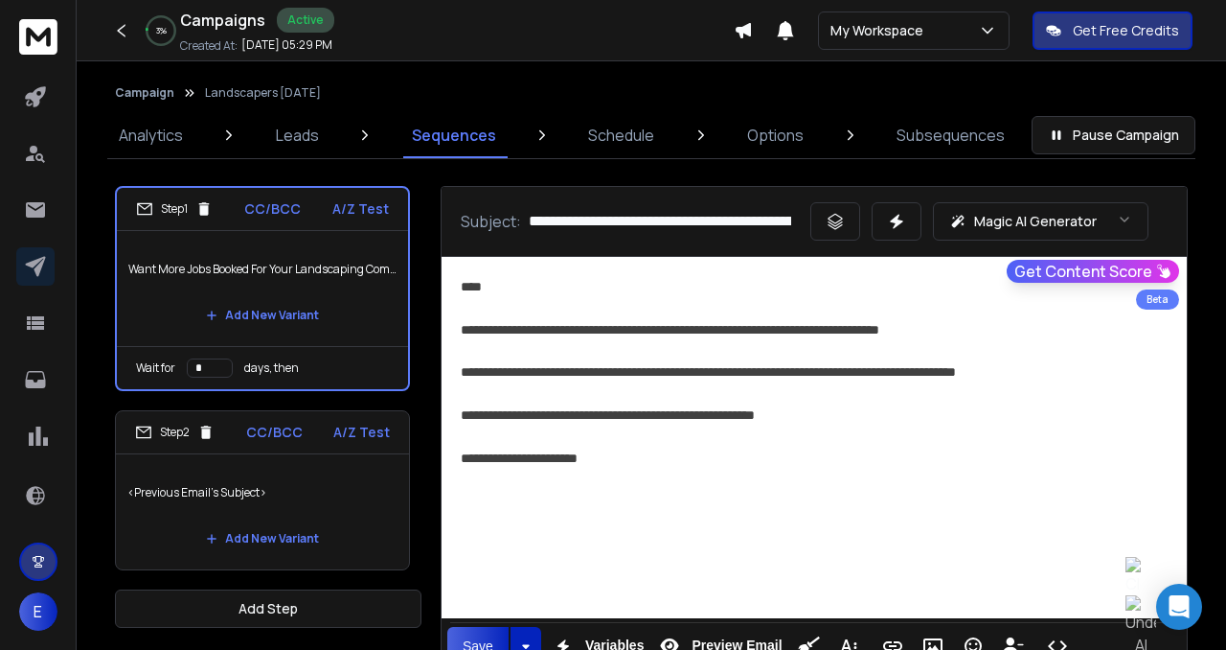
click at [357, 499] on p "<Previous Email's Subject>" at bounding box center [262, 493] width 270 height 54
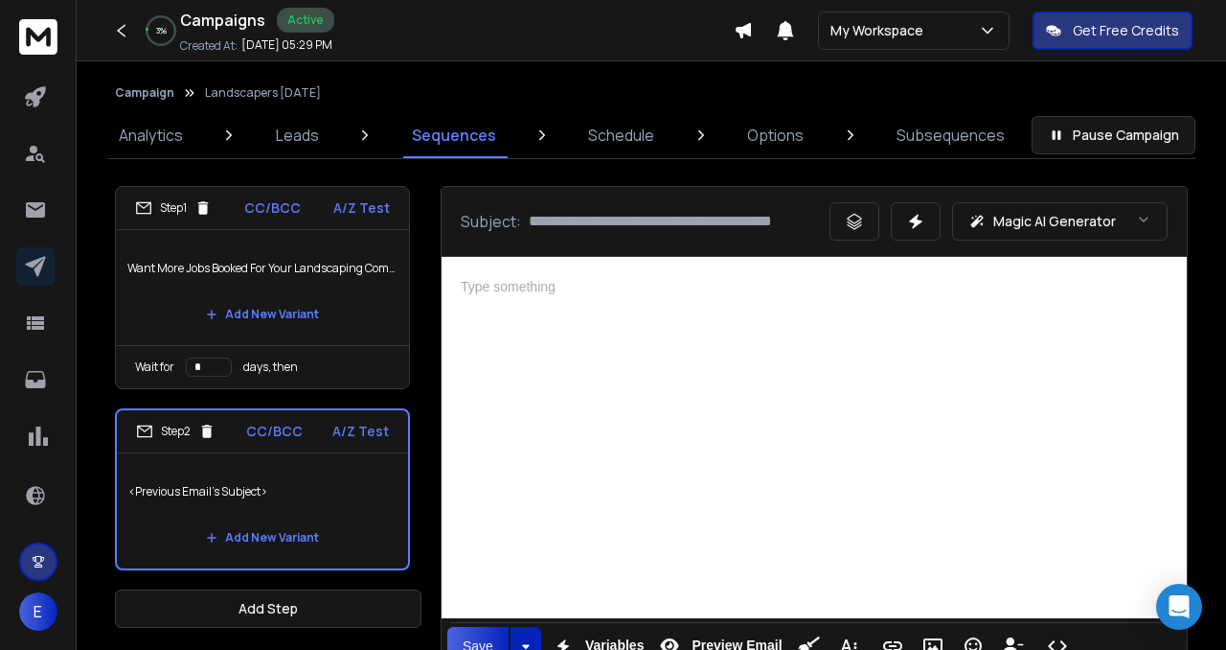
click at [355, 210] on p "A/Z Test" at bounding box center [361, 207] width 57 height 19
type input "**********"
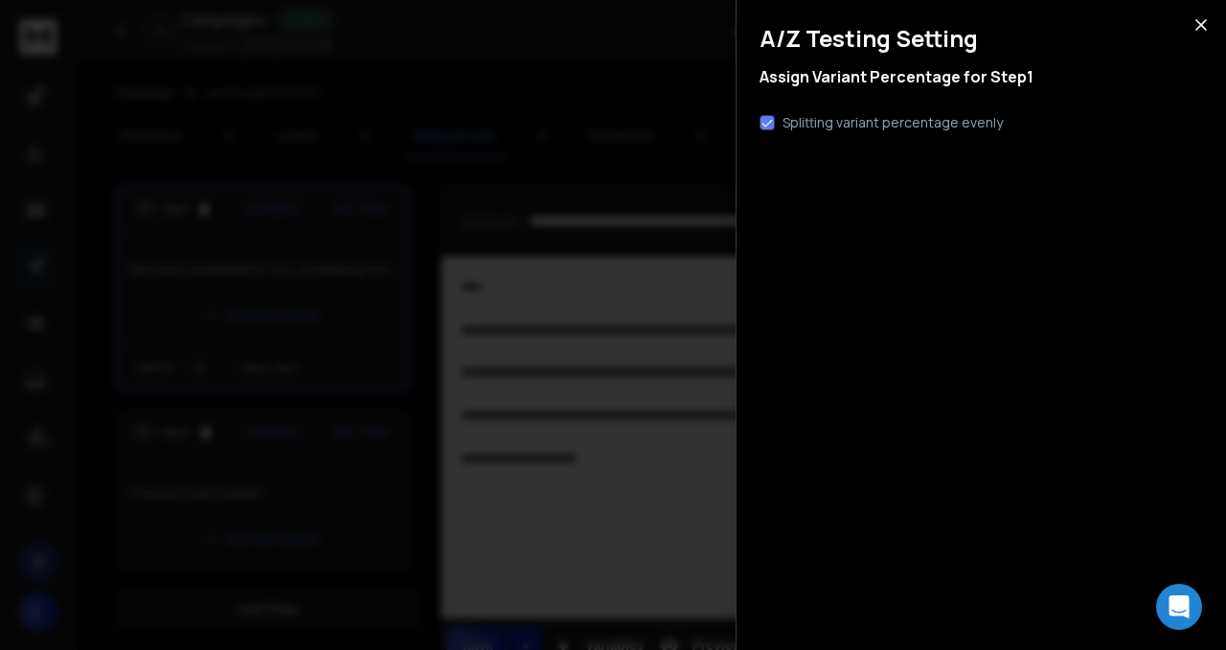
click at [1208, 24] on icon "button" at bounding box center [1201, 24] width 19 height 19
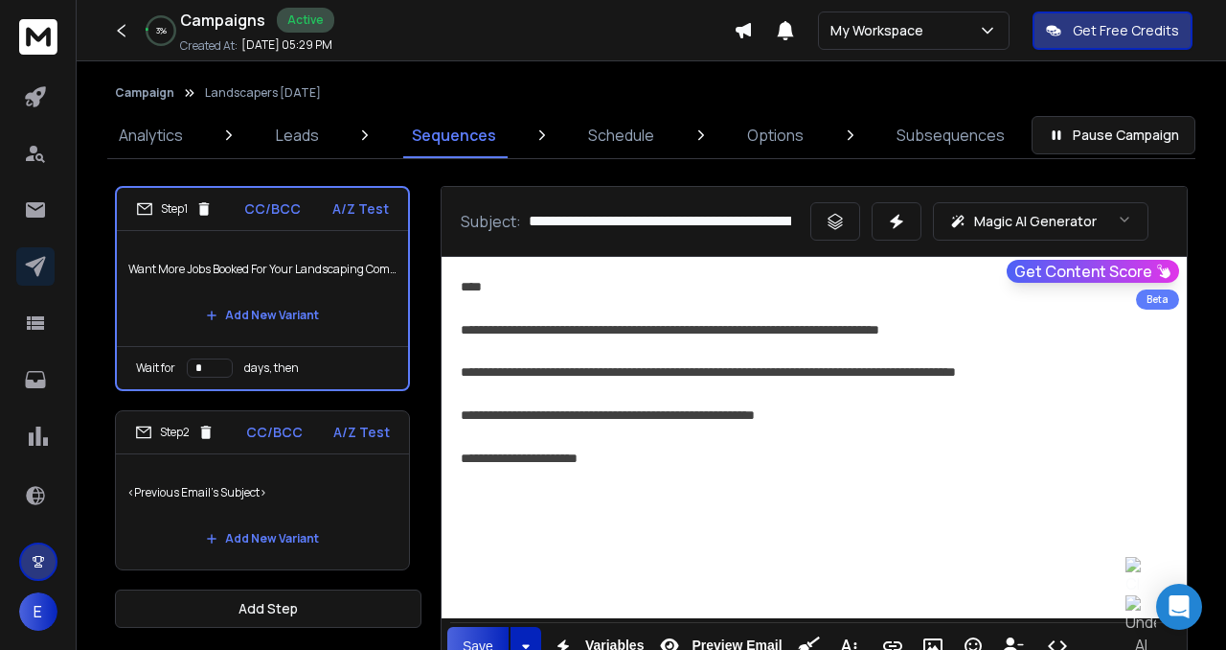
click at [366, 430] on p "A/Z Test" at bounding box center [361, 432] width 57 height 19
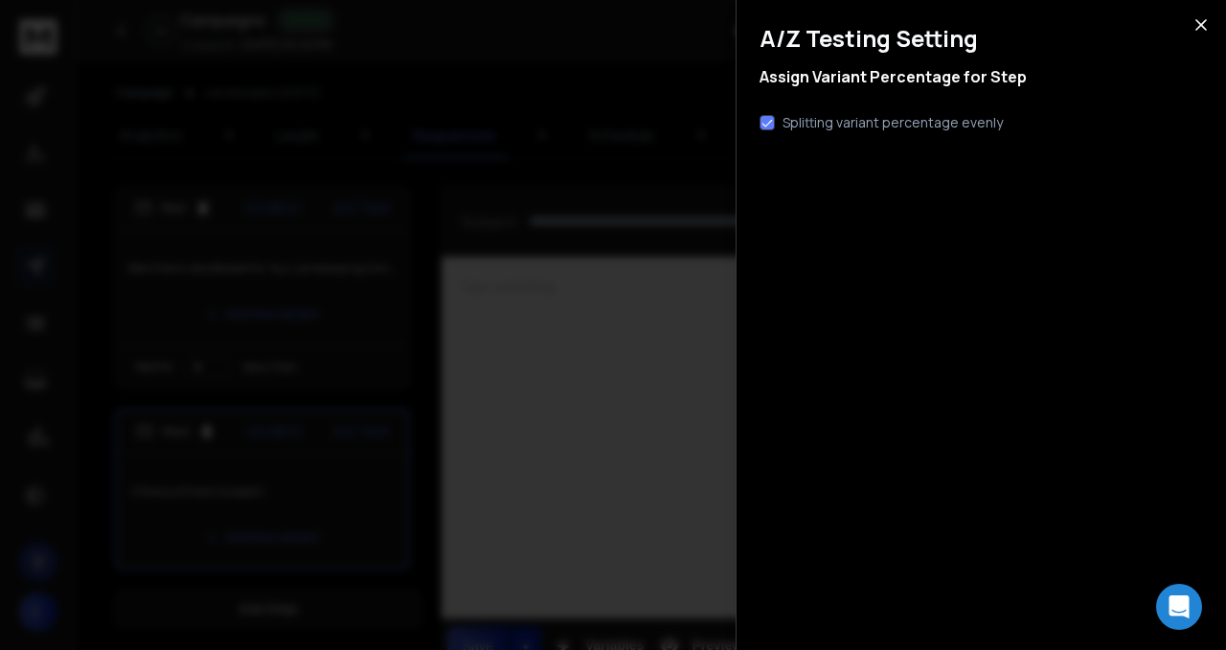
click at [1202, 24] on icon "button" at bounding box center [1202, 25] width 10 height 10
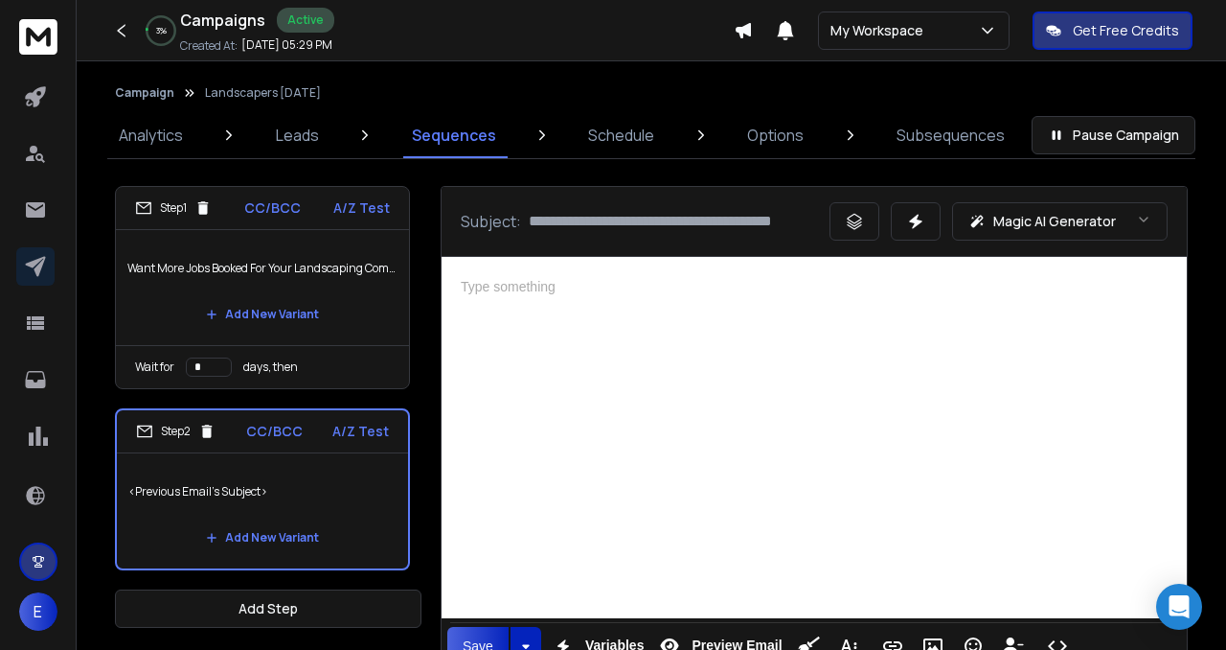
scroll to position [53, 0]
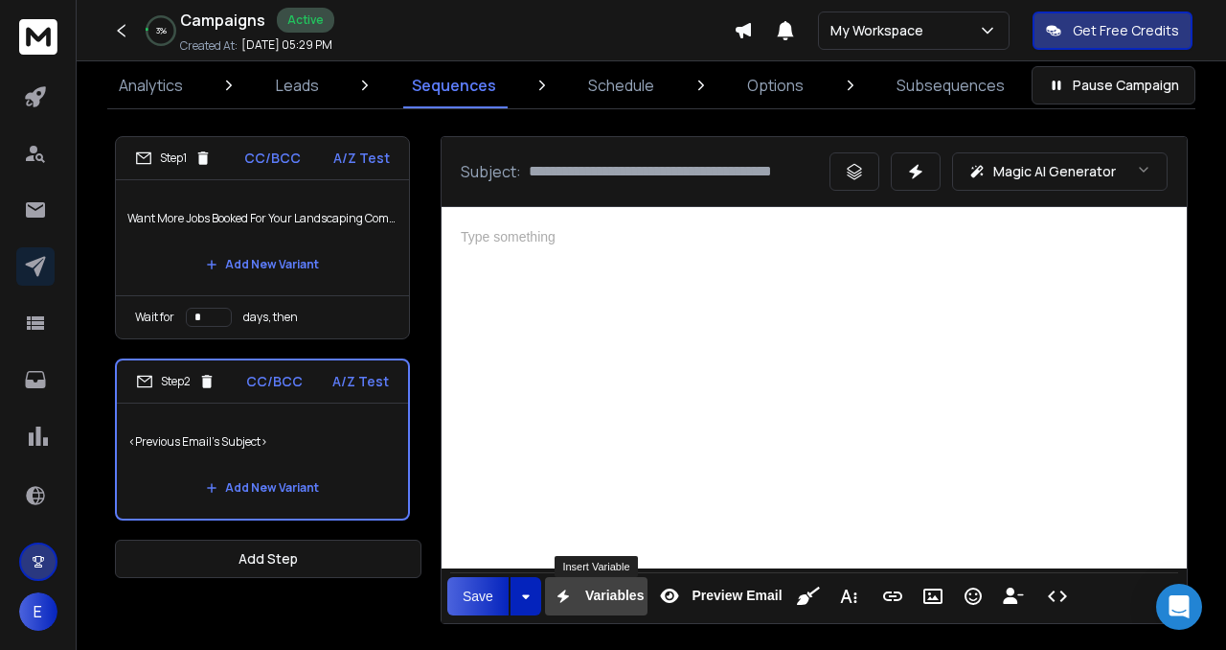
click at [594, 587] on span "Variables" at bounding box center [615, 595] width 67 height 16
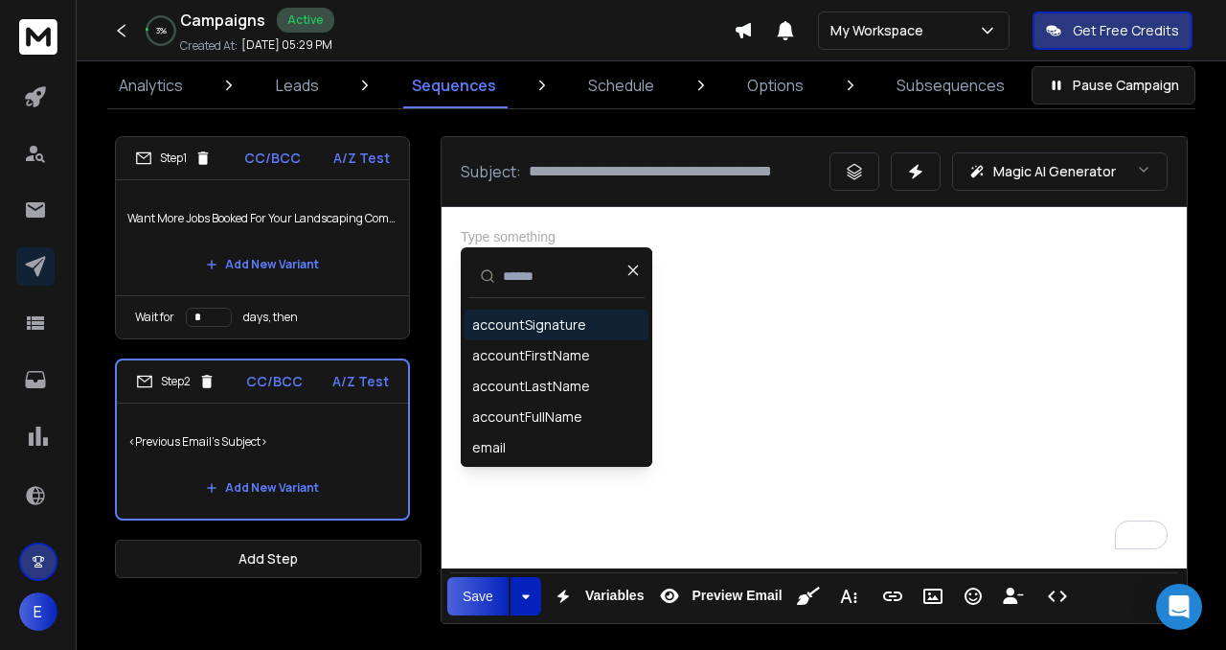
click at [634, 269] on icon at bounding box center [633, 270] width 15 height 15
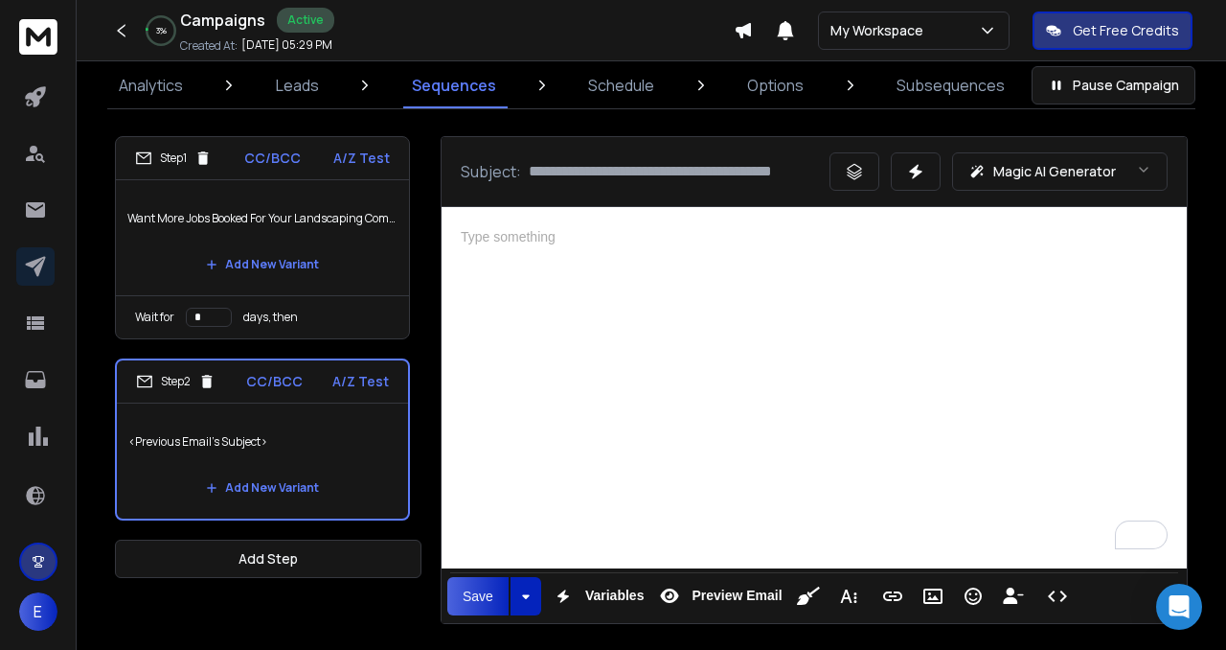
click at [381, 167] on div "Step 1 CC/BCC A/Z Test" at bounding box center [262, 158] width 293 height 43
type input "**********"
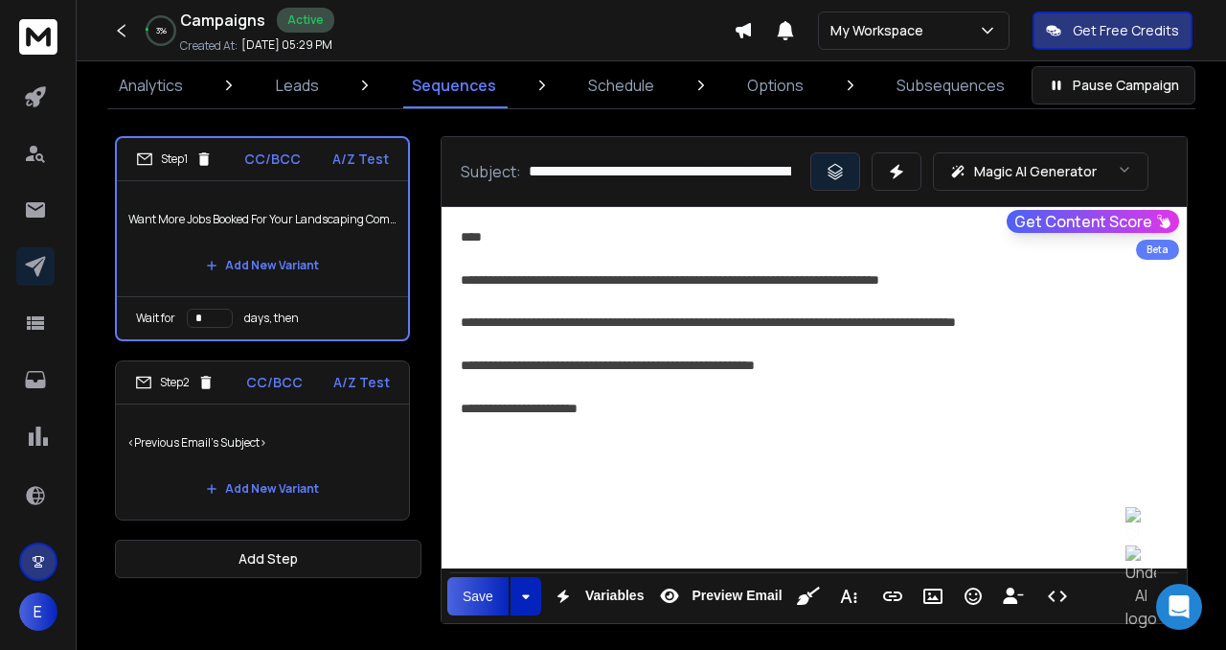
click at [825, 168] on button at bounding box center [836, 171] width 50 height 38
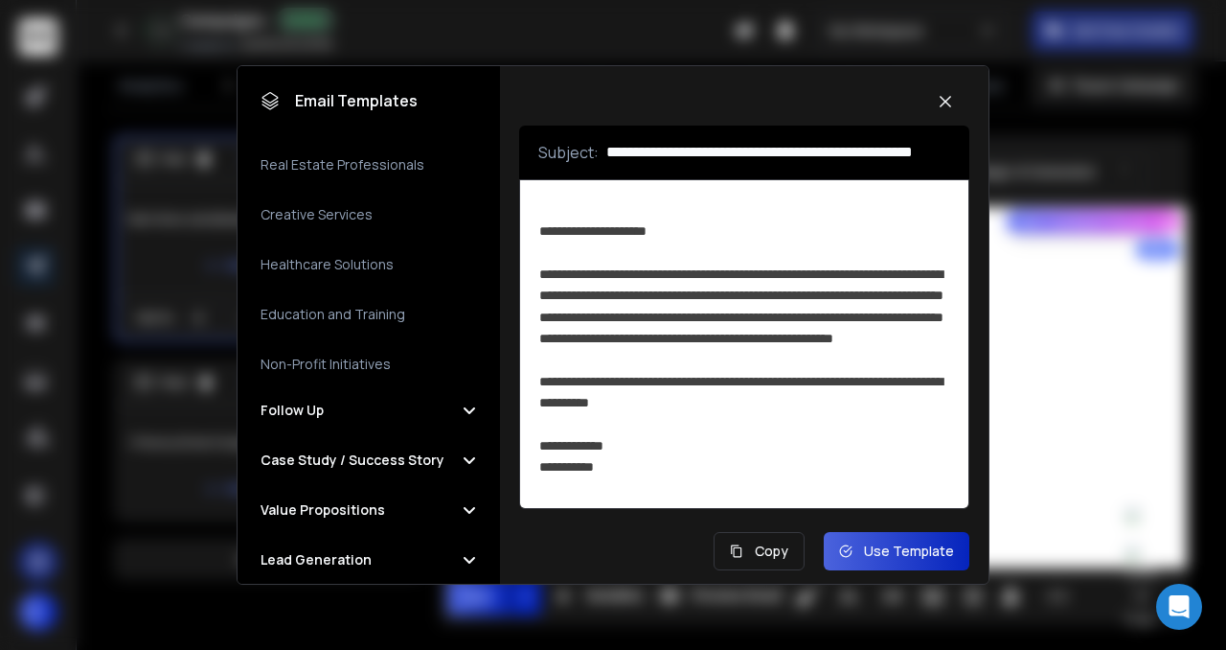
click at [450, 404] on button "Follow Up" at bounding box center [369, 410] width 217 height 19
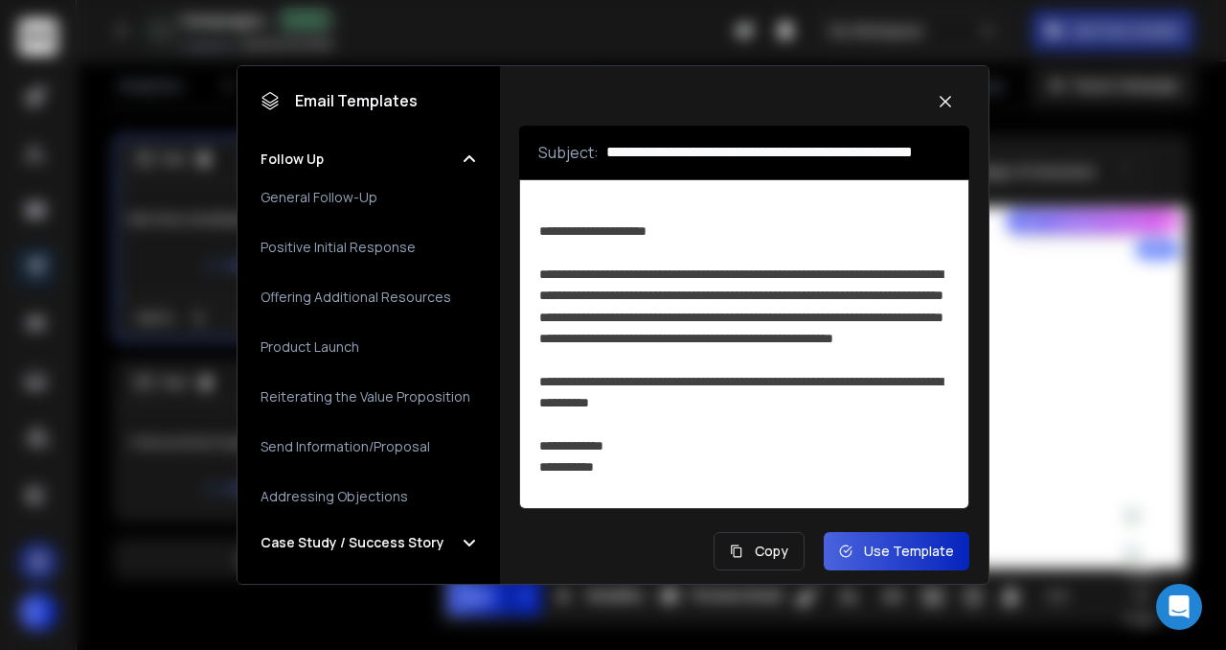
scroll to position [0, 0]
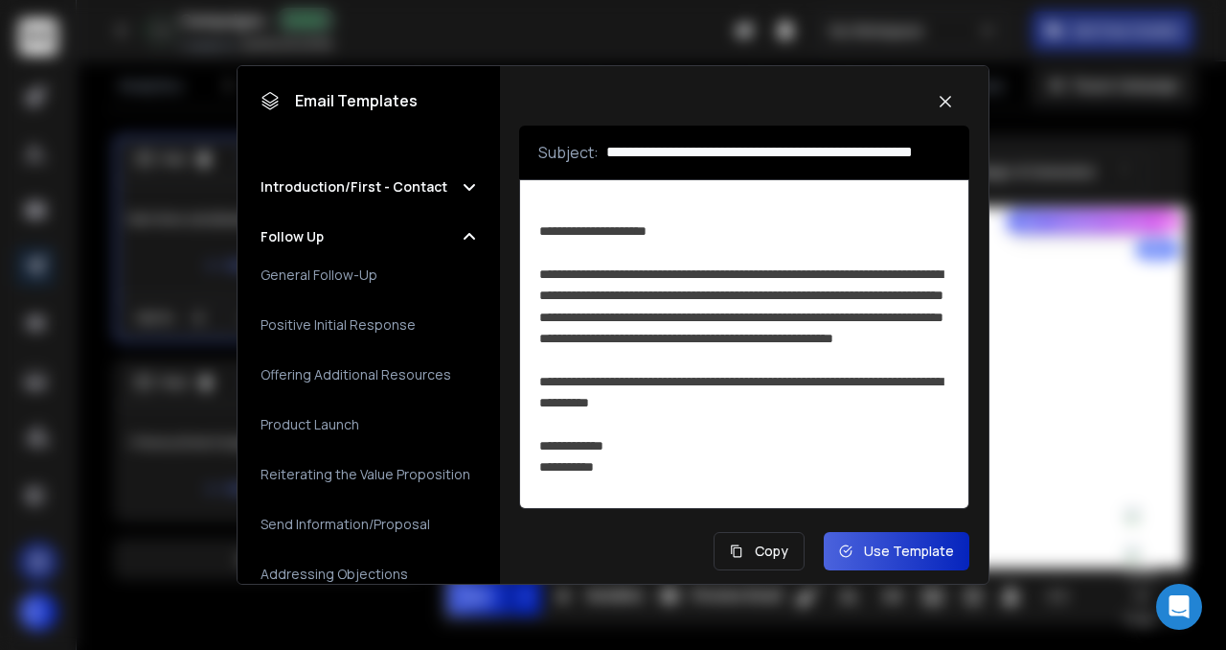
click at [355, 283] on h3 "General Follow-Up" at bounding box center [319, 274] width 117 height 19
type input "**********"
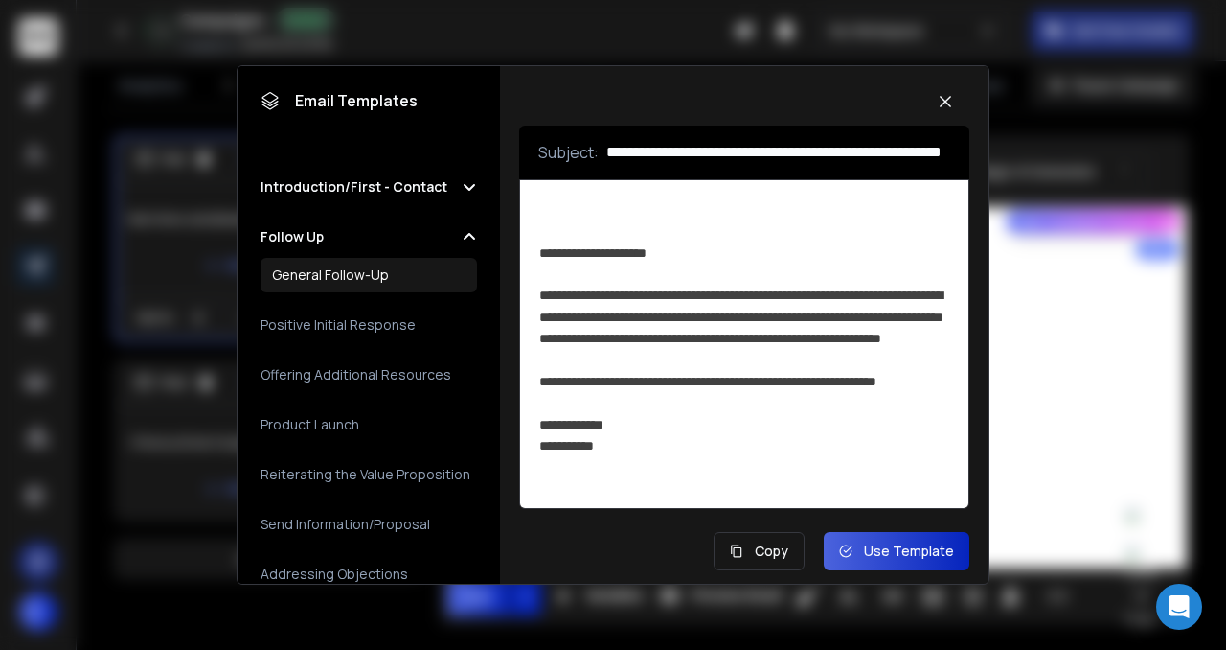
click at [948, 98] on icon at bounding box center [945, 101] width 11 height 11
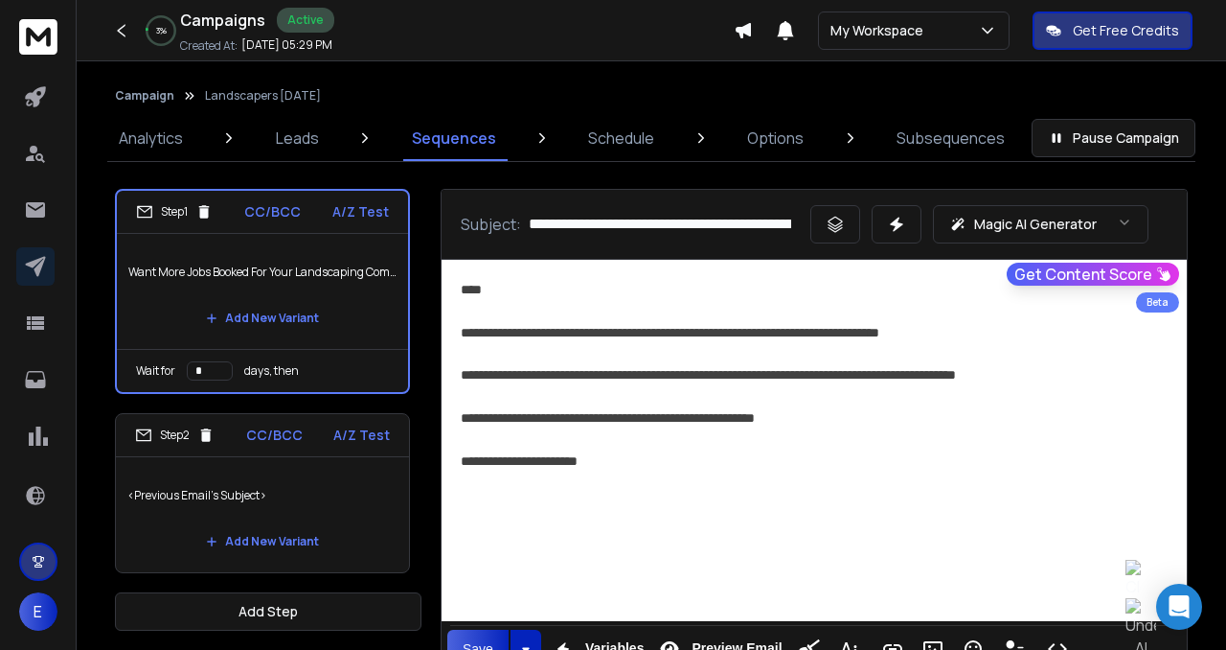
click at [387, 215] on p "A/Z Test" at bounding box center [360, 211] width 57 height 19
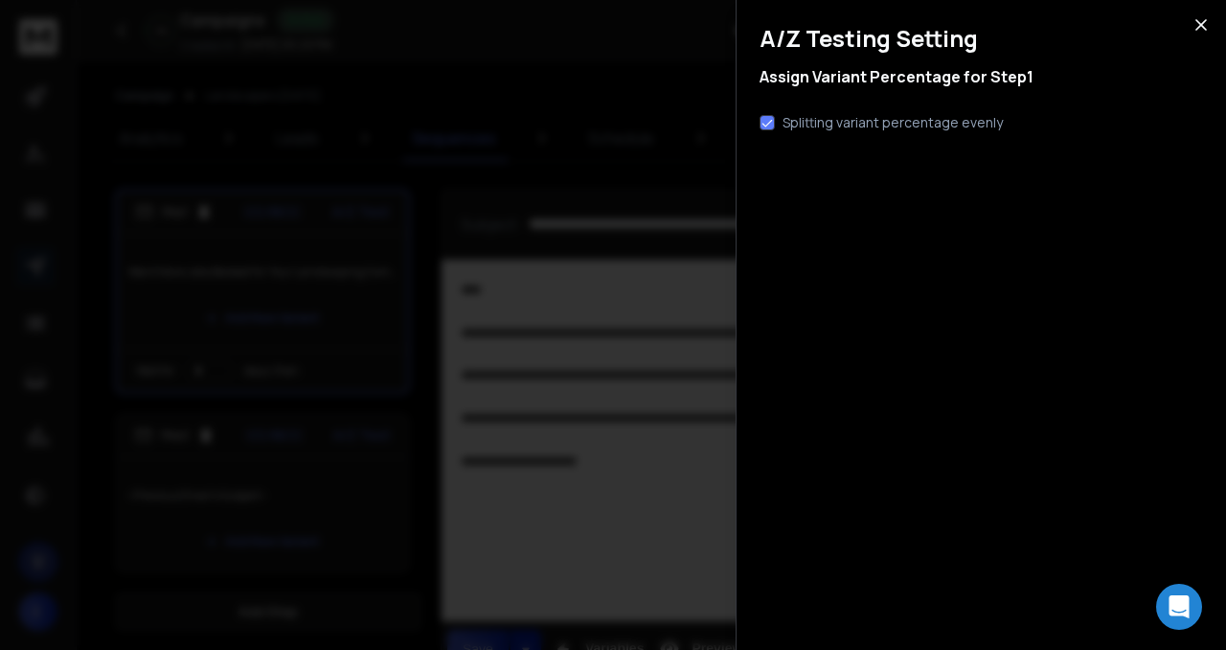
click at [1201, 23] on icon "button" at bounding box center [1201, 24] width 19 height 19
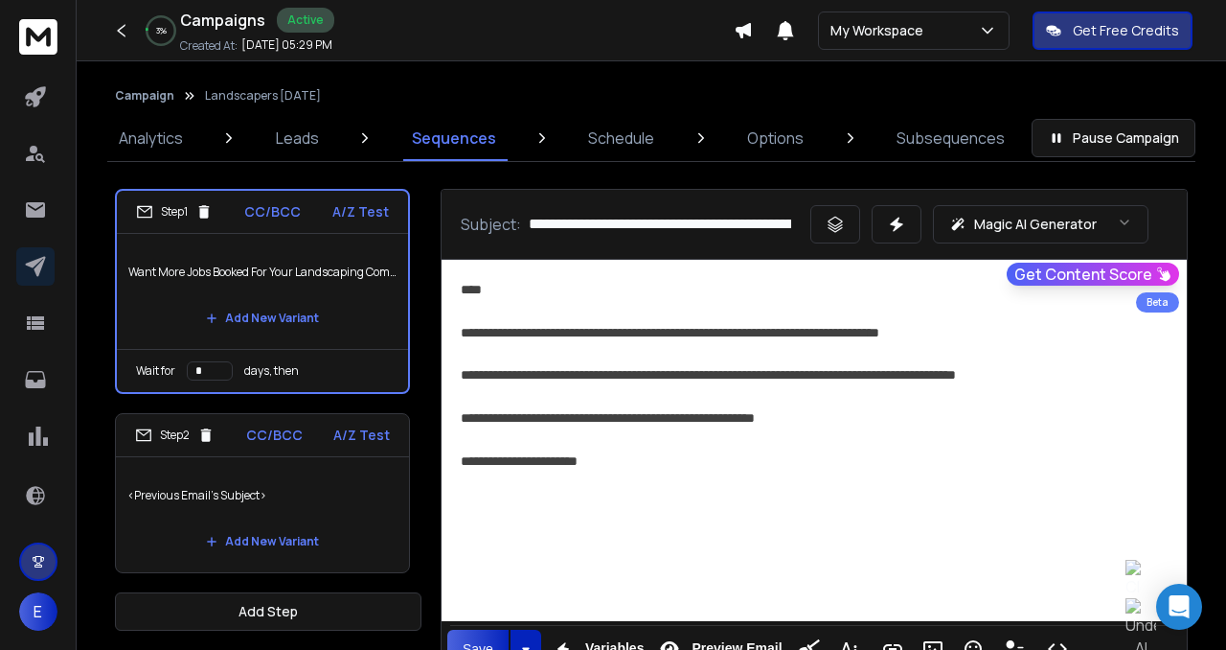
click at [378, 213] on p "A/Z Test" at bounding box center [360, 211] width 57 height 19
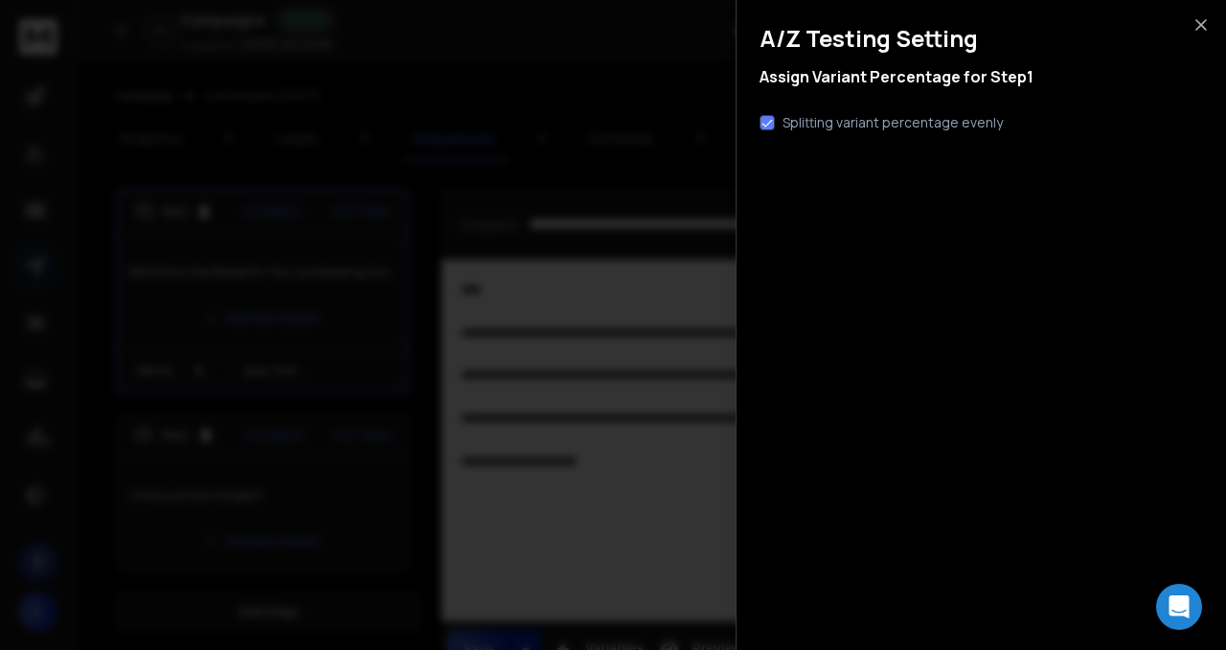
click at [766, 127] on button "button" at bounding box center [767, 122] width 15 height 15
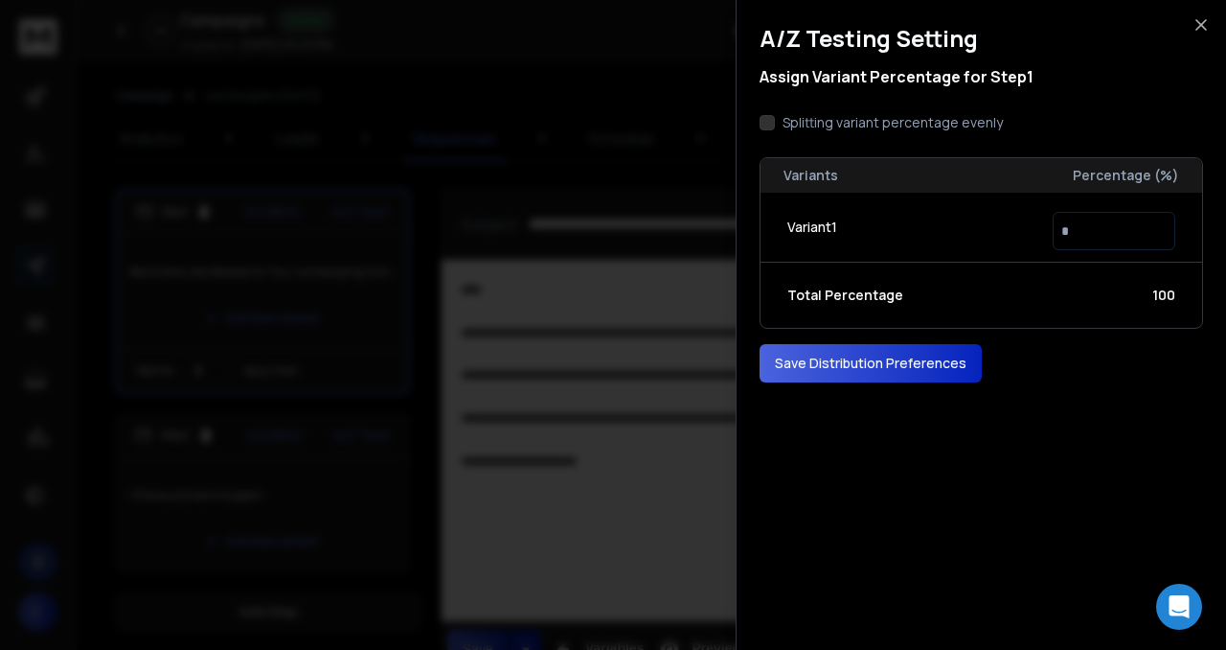
click at [770, 118] on button "button" at bounding box center [767, 122] width 15 height 15
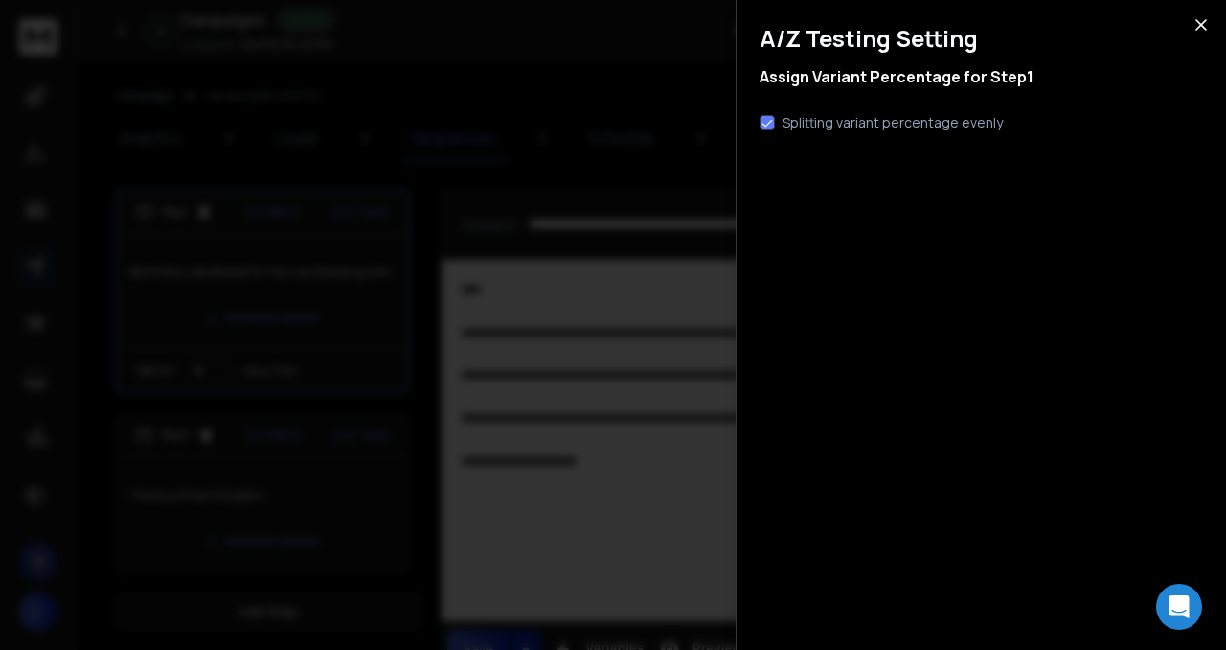
click at [1199, 21] on icon "button" at bounding box center [1201, 24] width 19 height 19
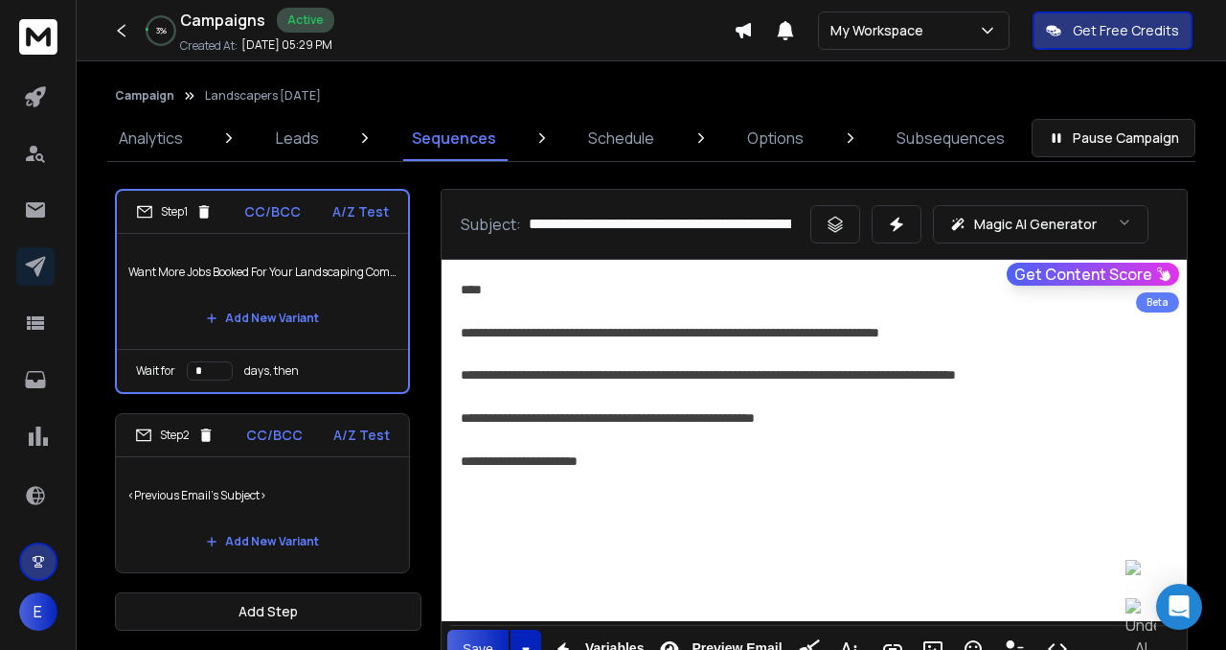
scroll to position [53, 0]
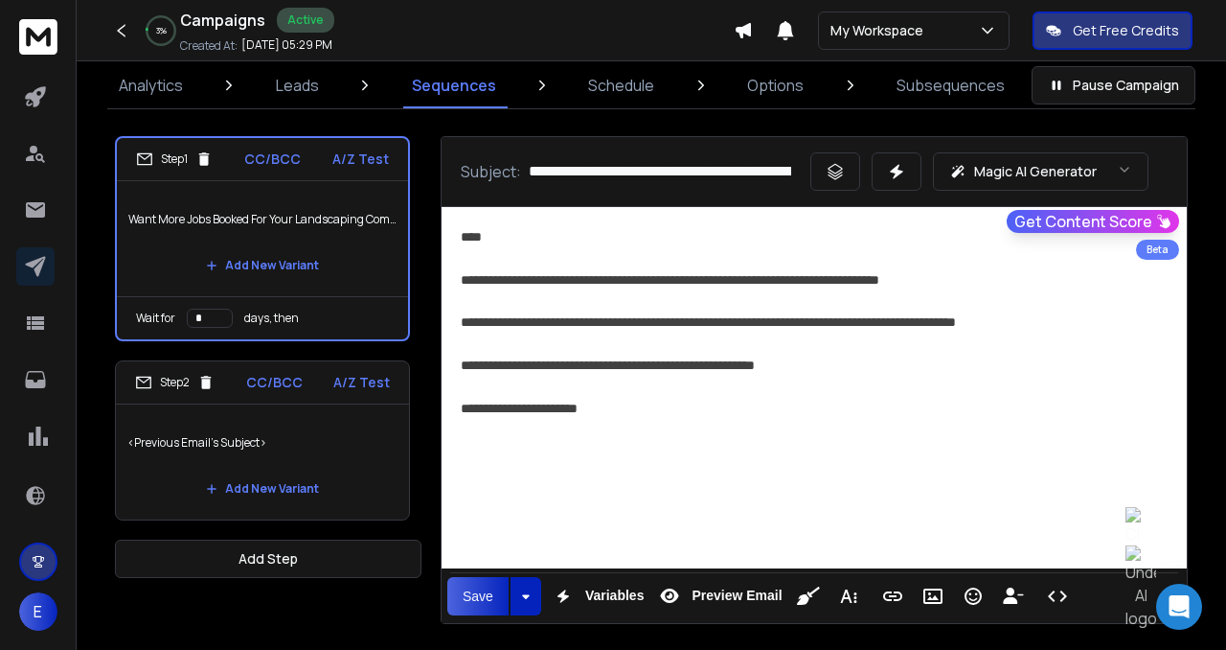
click at [201, 424] on p "<Previous Email's Subject>" at bounding box center [262, 443] width 270 height 54
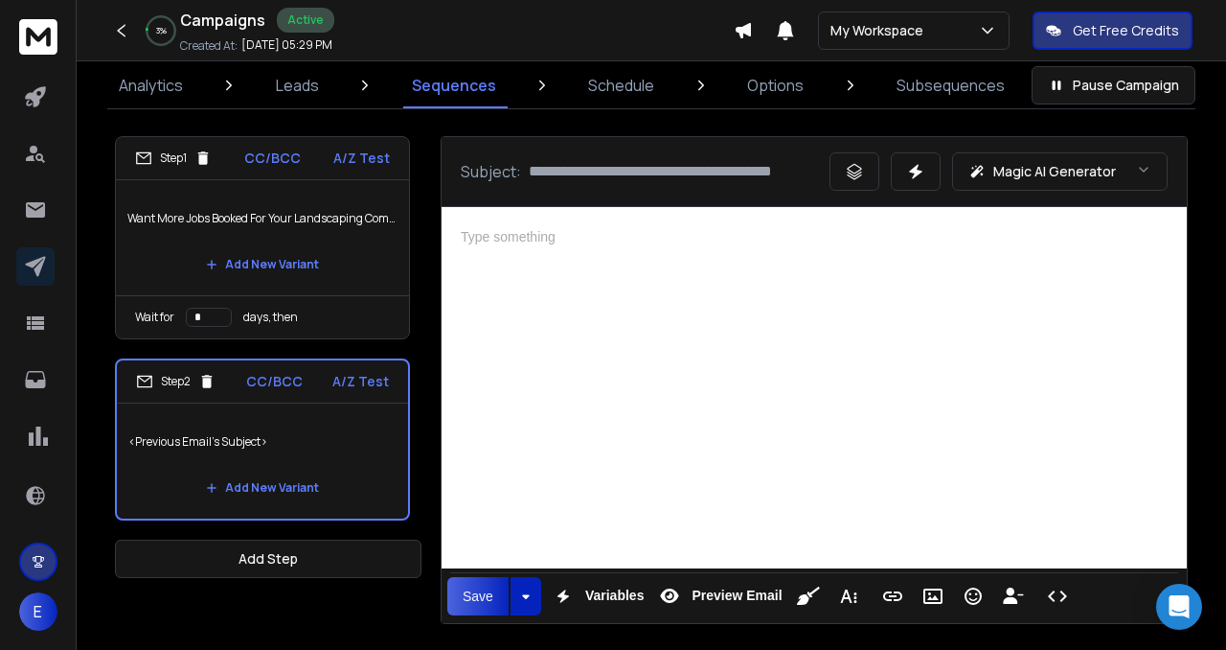
scroll to position [0, 0]
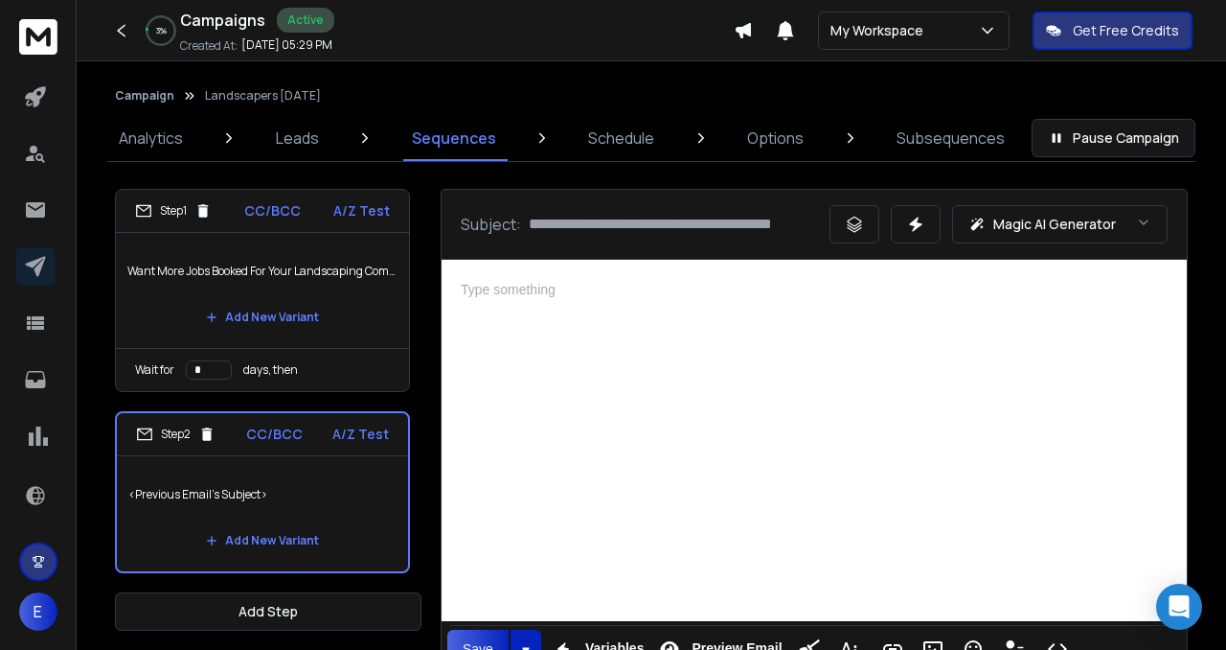
click at [212, 442] on icon at bounding box center [206, 433] width 17 height 17
type input "**********"
